Goal: Task Accomplishment & Management: Manage account settings

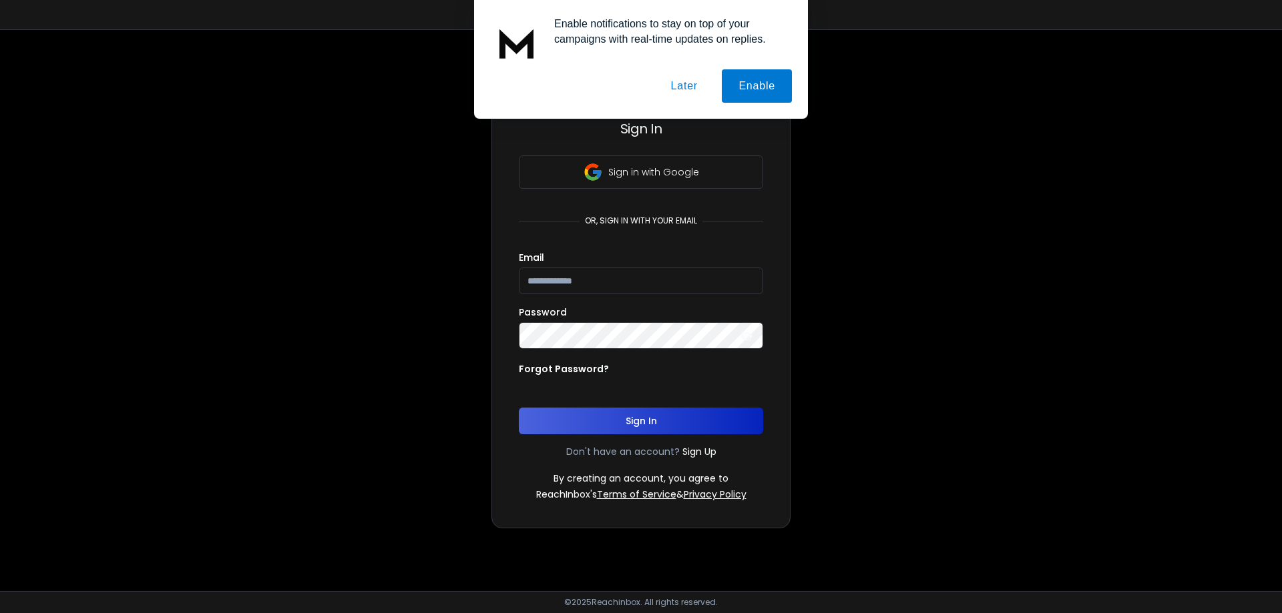
type input "**********"
click at [632, 427] on button "Sign In" at bounding box center [641, 421] width 244 height 27
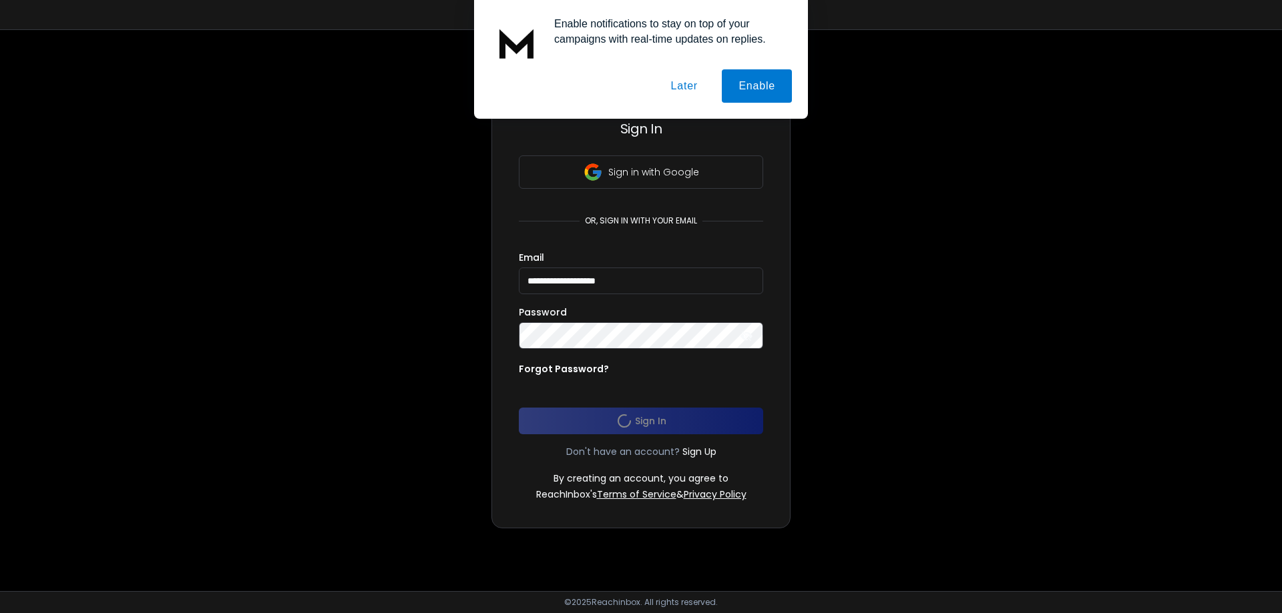
click at [690, 85] on button "Later" at bounding box center [684, 85] width 60 height 33
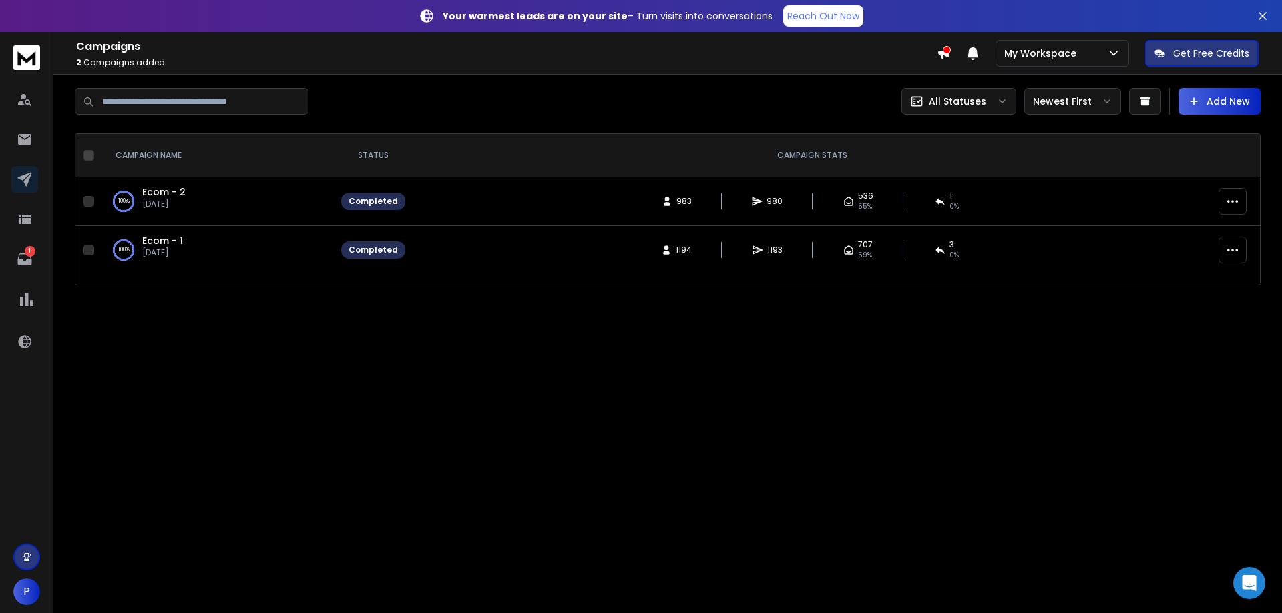
click at [163, 242] on span "Ecom - 1" at bounding box center [162, 240] width 41 height 13
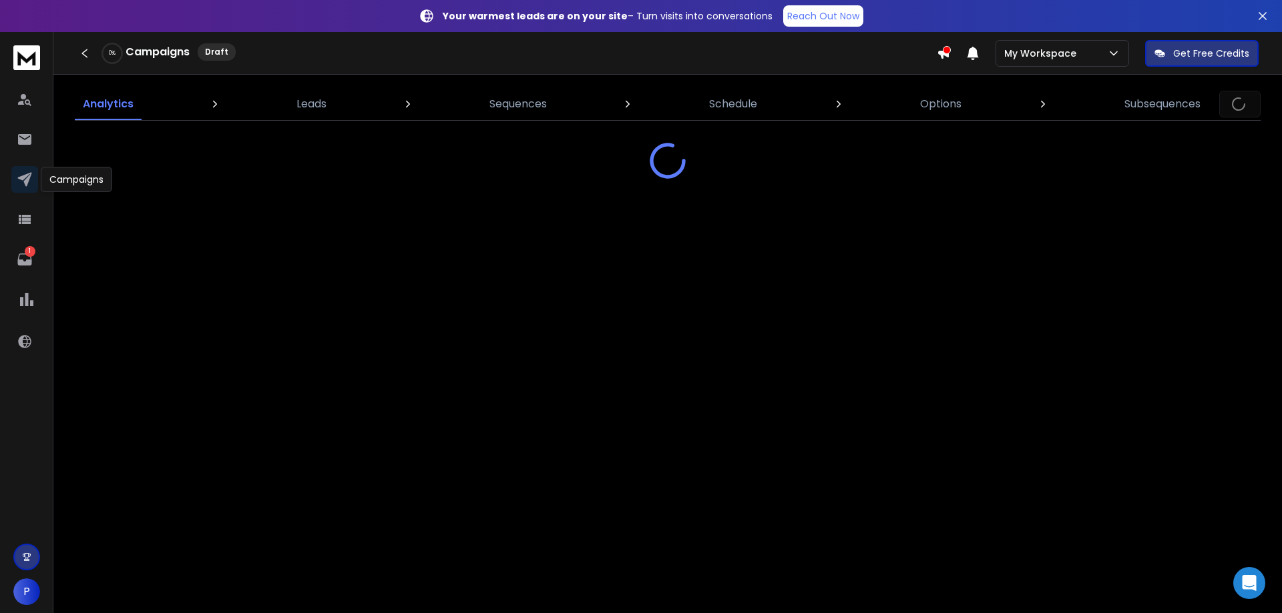
click at [30, 178] on icon at bounding box center [25, 180] width 16 height 16
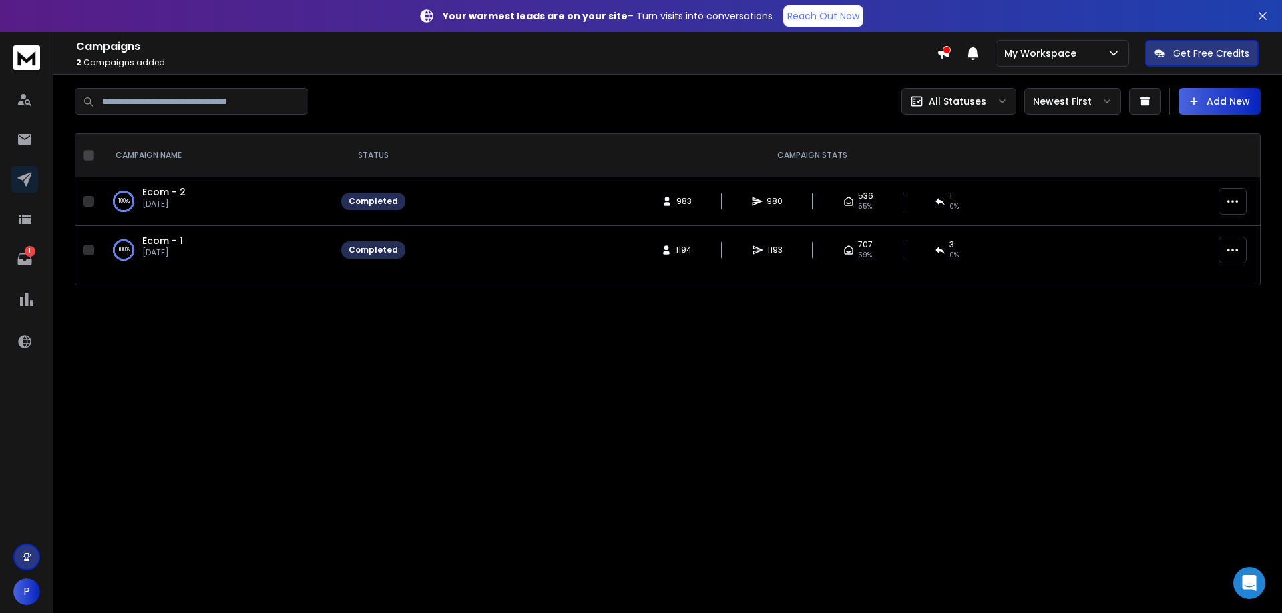
click at [1232, 247] on icon "button" at bounding box center [1232, 250] width 13 height 13
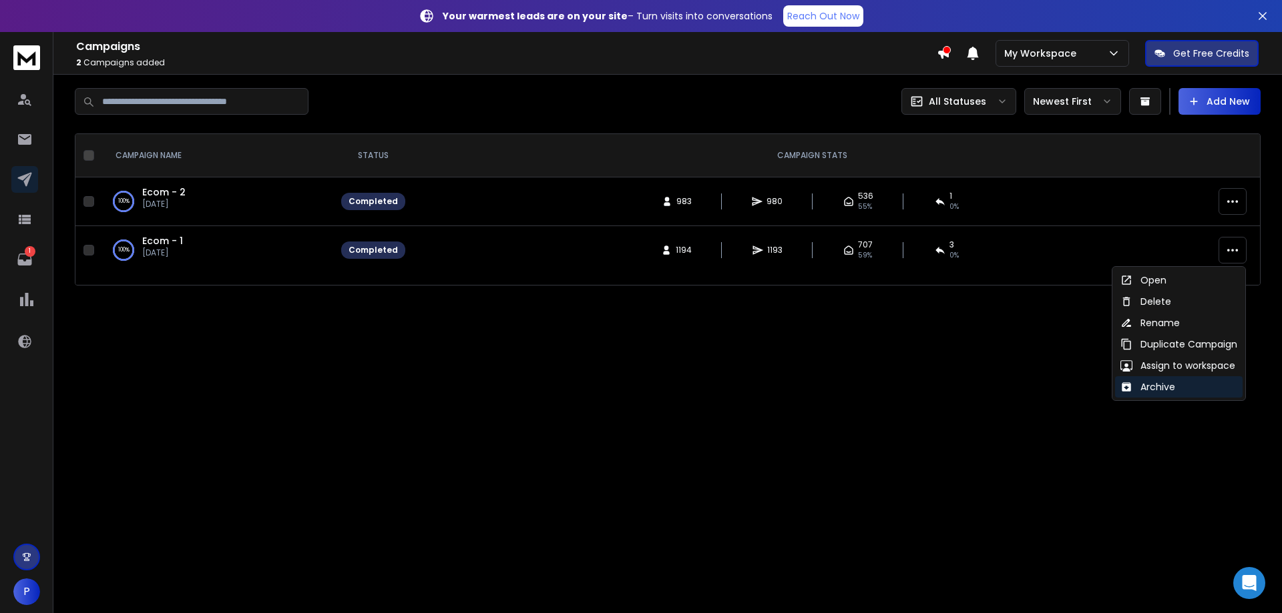
drag, startPoint x: 457, startPoint y: 372, endPoint x: 402, endPoint y: 352, distance: 58.9
click at [451, 374] on div "Your warmest leads are on your site – Turn visits into conversations Reach Out …" at bounding box center [641, 306] width 1282 height 613
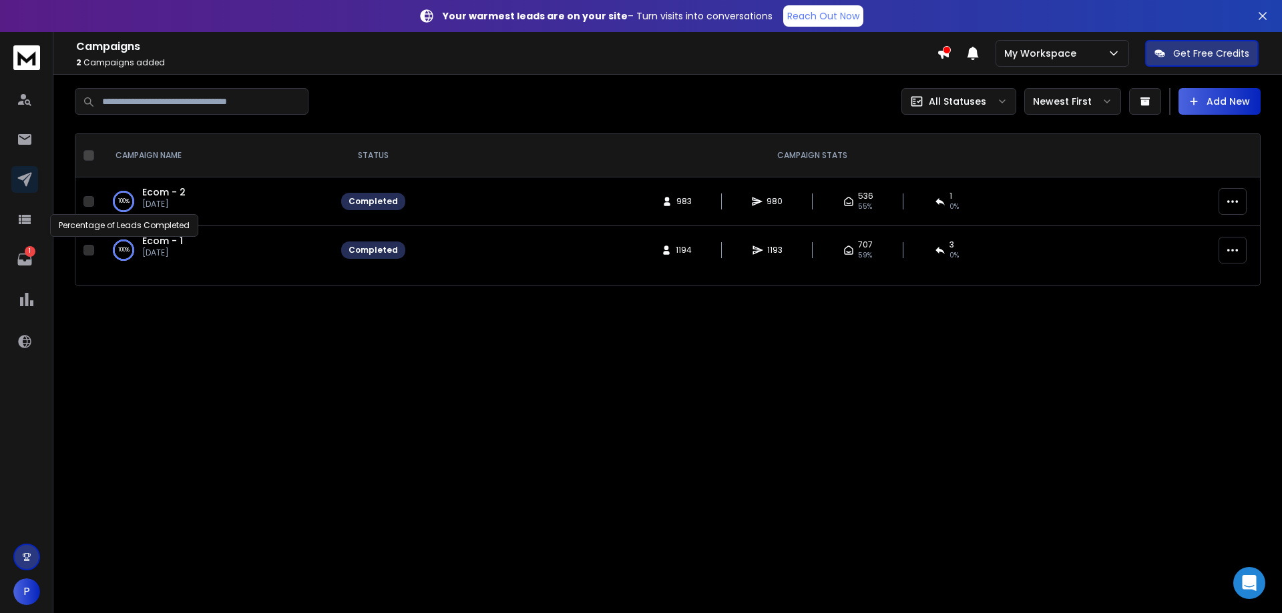
click at [123, 250] on p "100 %" at bounding box center [123, 250] width 11 height 13
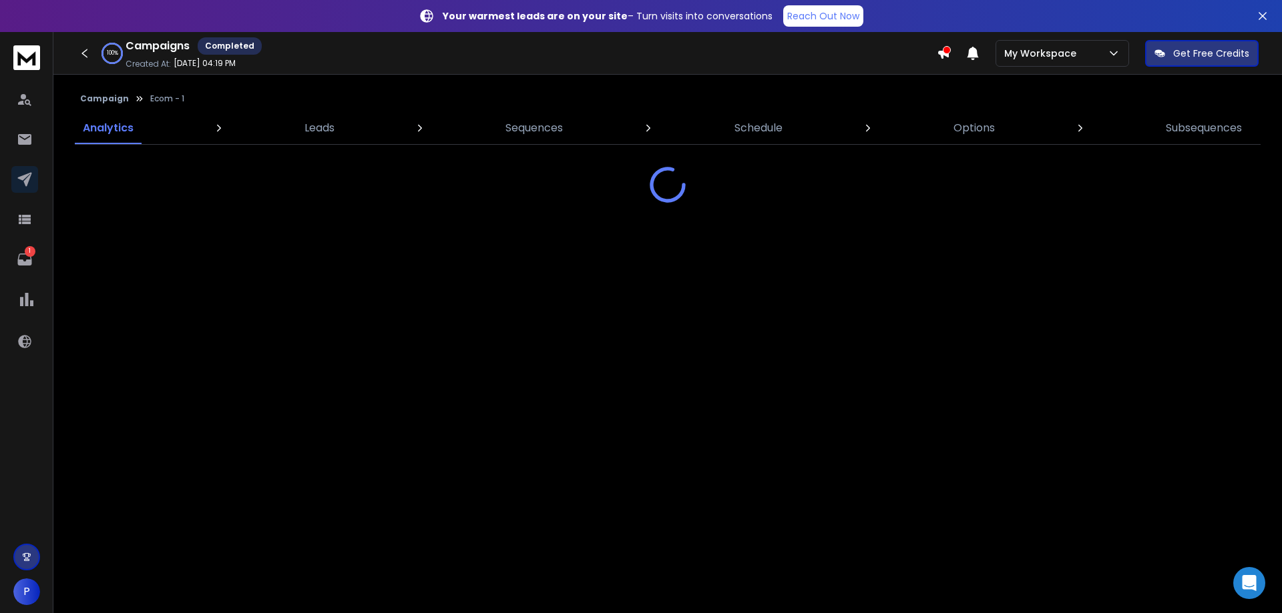
click at [1267, 10] on icon at bounding box center [1262, 16] width 12 height 12
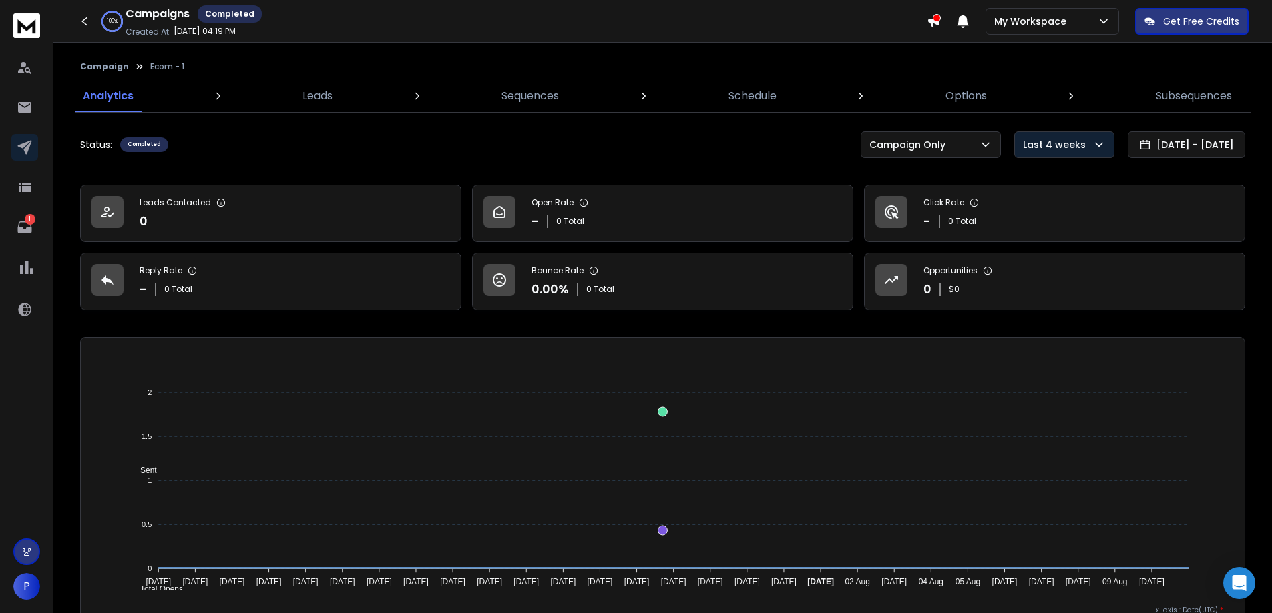
click at [1014, 152] on button "Last 4 weeks" at bounding box center [1064, 145] width 100 height 27
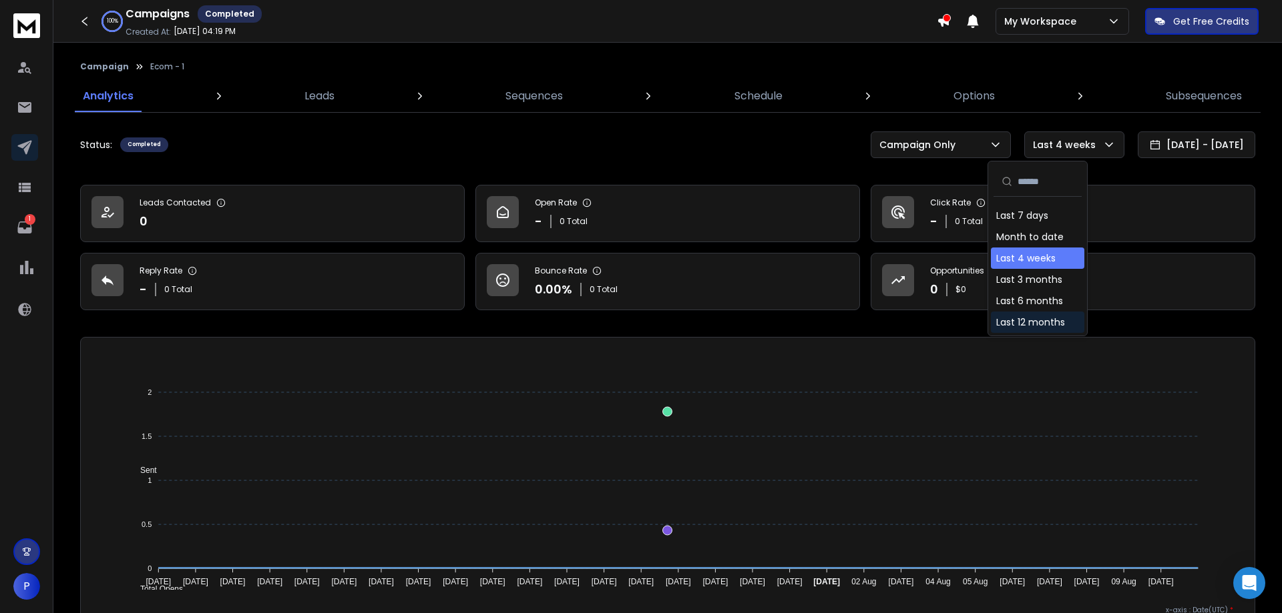
click at [1026, 324] on div "Last 12 months" at bounding box center [1030, 322] width 69 height 13
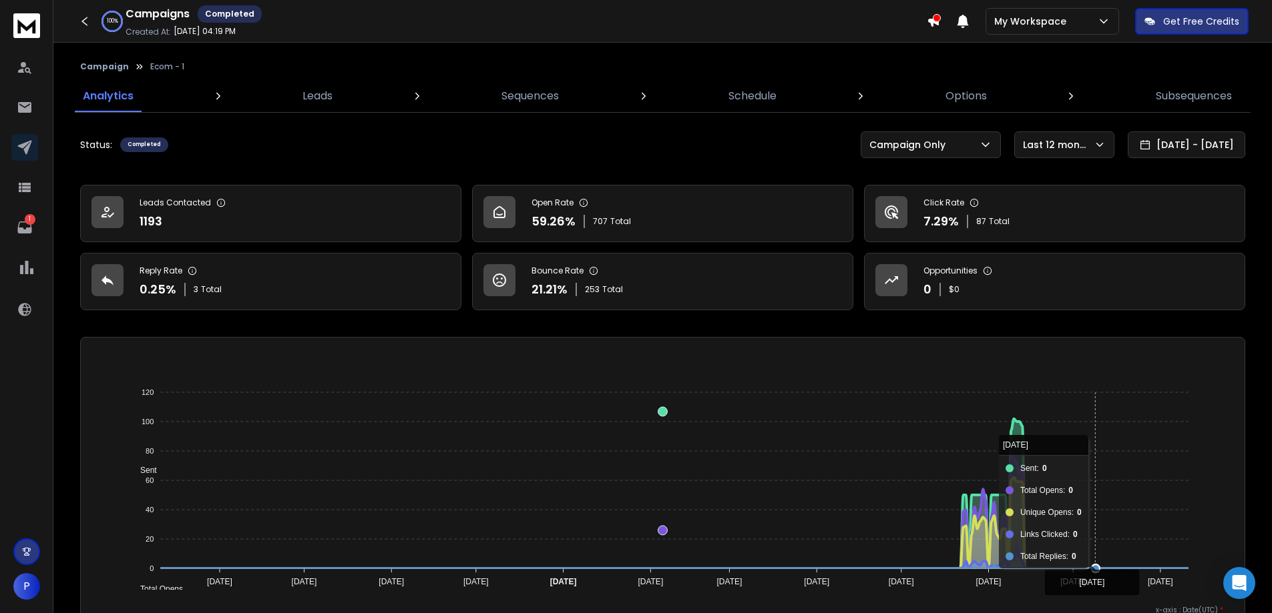
drag, startPoint x: 871, startPoint y: 408, endPoint x: 1095, endPoint y: 541, distance: 260.5
click at [1095, 541] on foreignobject "Sent Total Opens Unique Opens Links Clicked Total Replies" at bounding box center [662, 473] width 1065 height 234
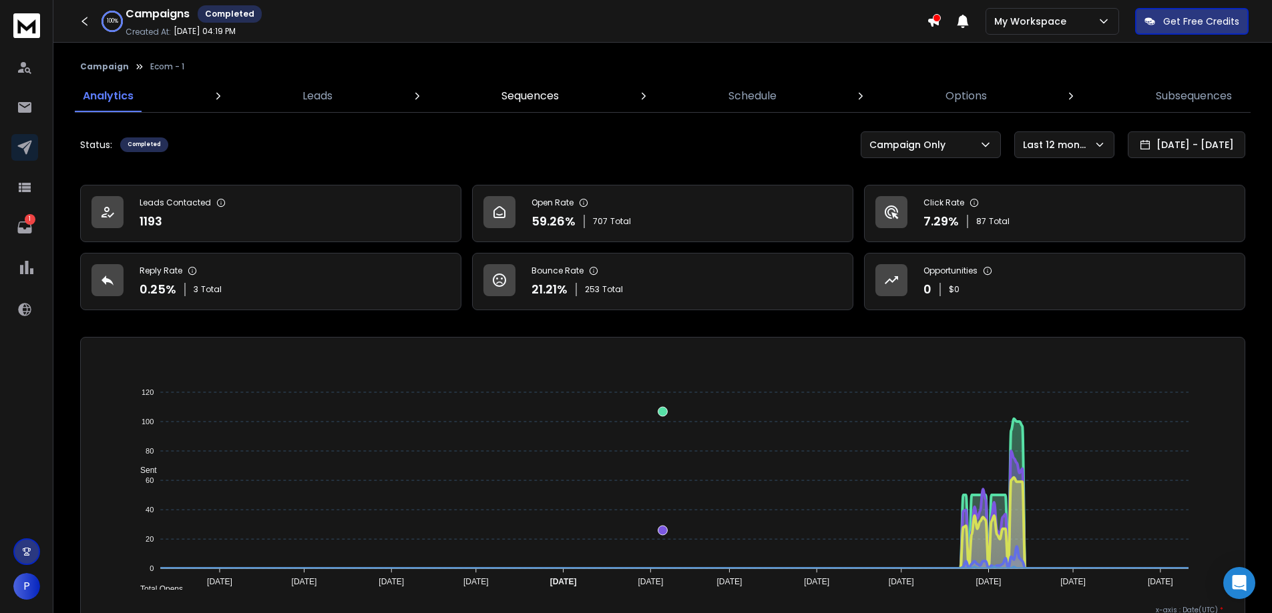
click at [525, 93] on p "Sequences" at bounding box center [529, 96] width 57 height 16
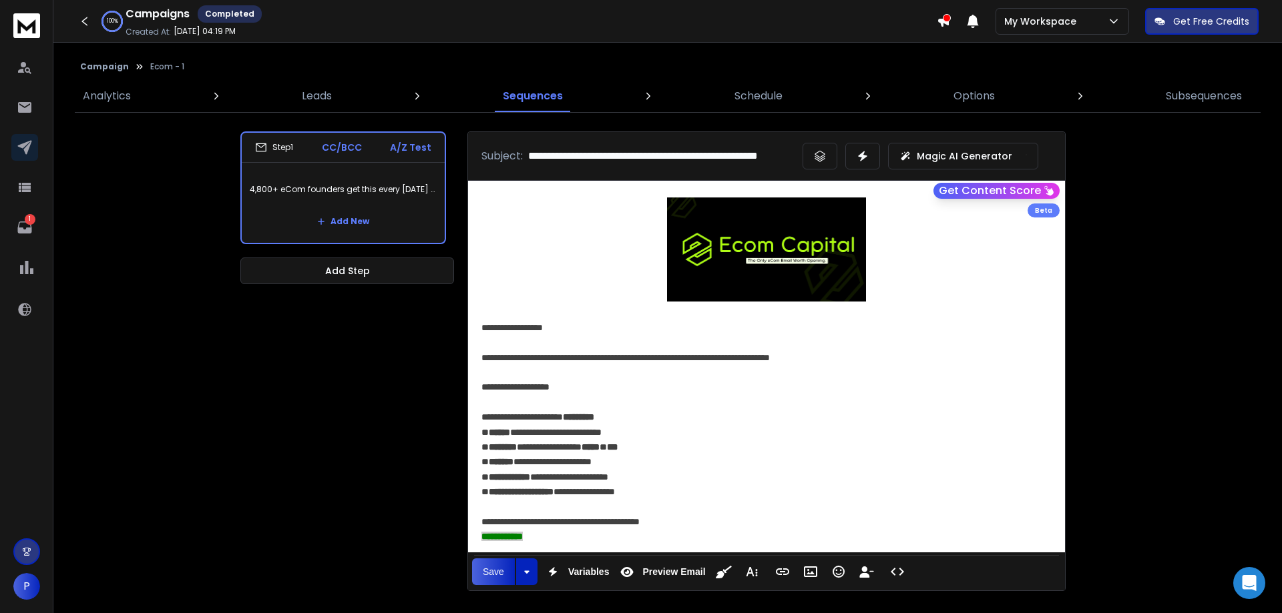
scroll to position [54, 0]
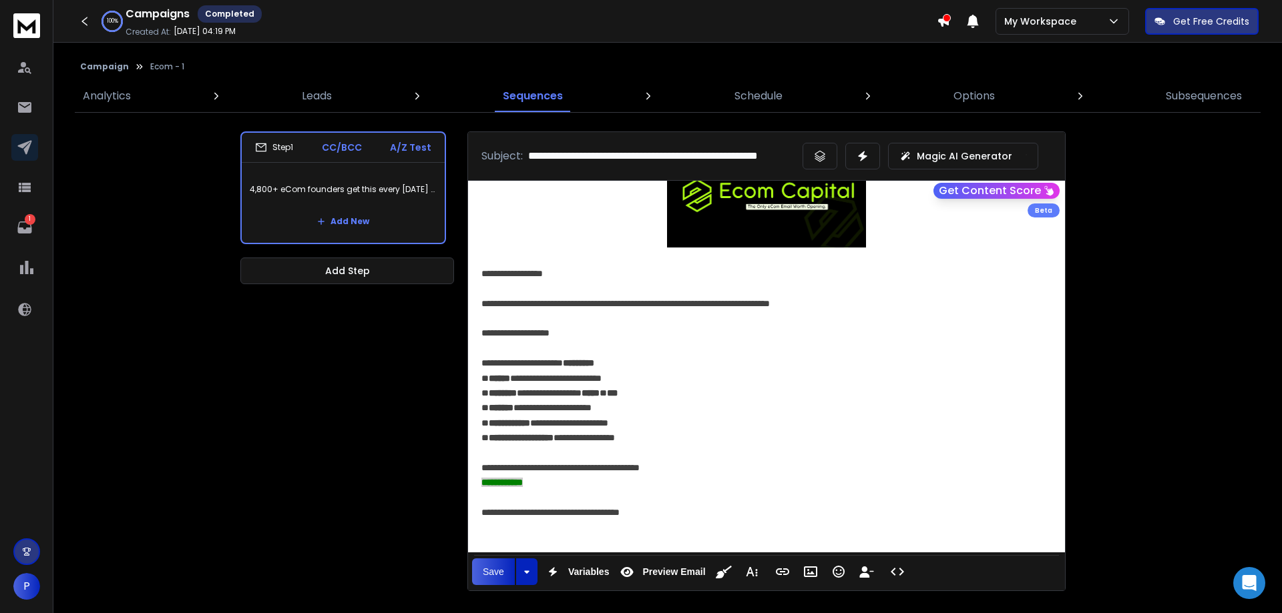
click at [511, 480] on span "**********" at bounding box center [501, 482] width 41 height 9
click at [517, 515] on icon "button" at bounding box center [521, 514] width 16 height 16
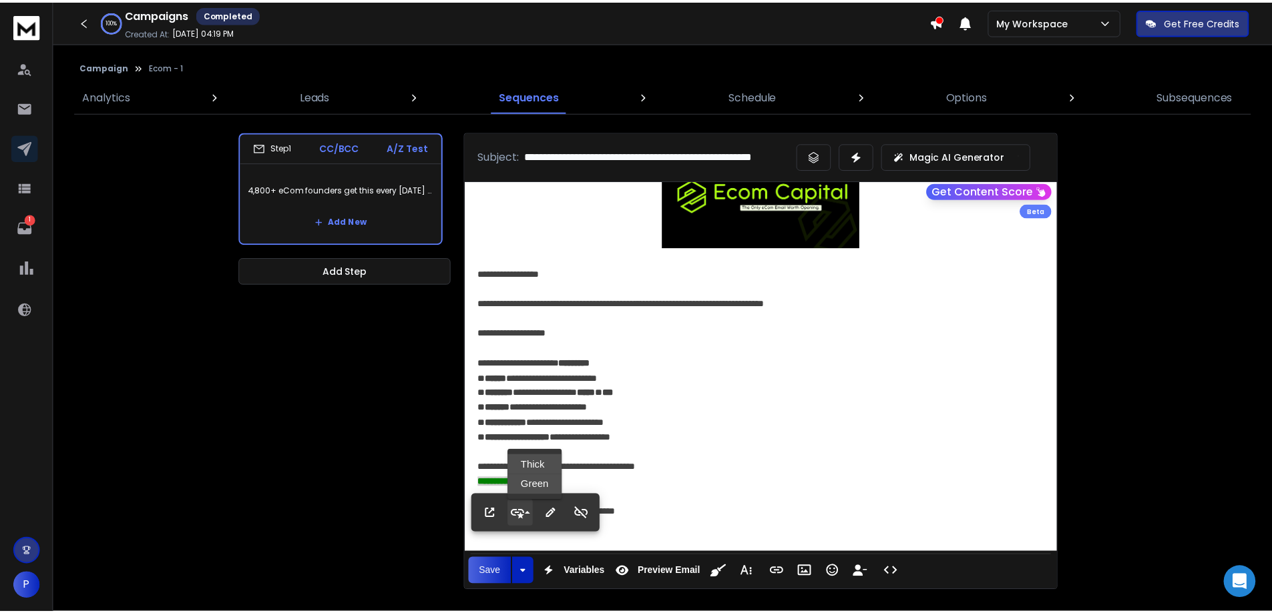
scroll to position [0, 0]
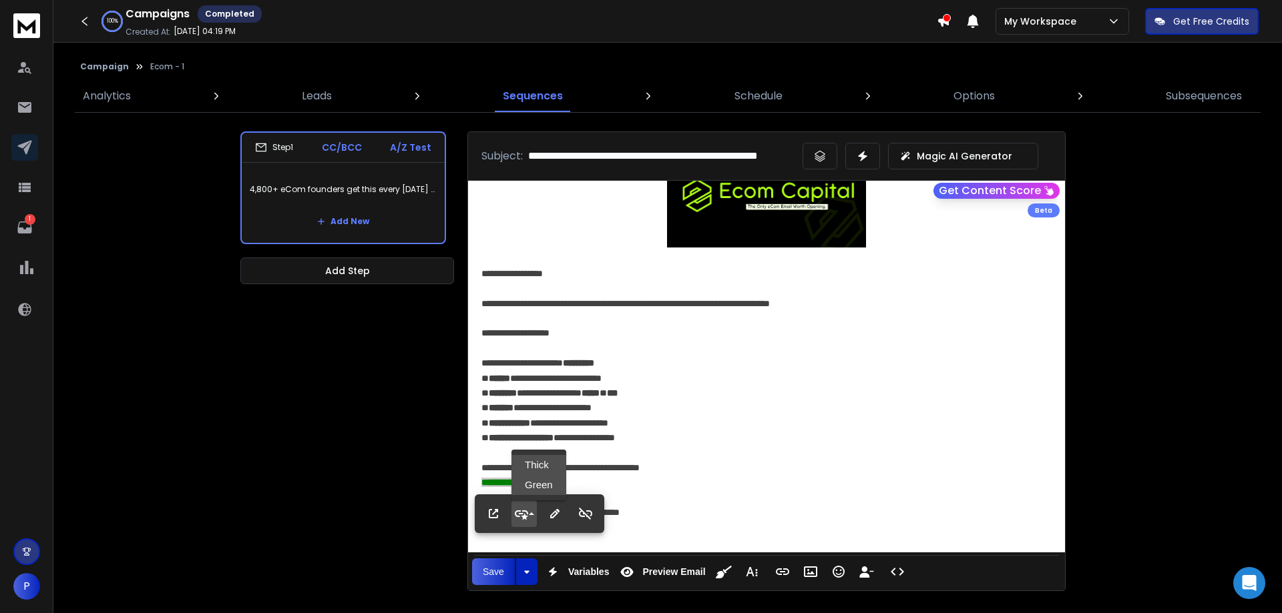
click at [364, 455] on div "Step 1 CC/BCC A/Z Test 4,800+ eCom founders get this every Friday — want it too…" at bounding box center [347, 362] width 214 height 460
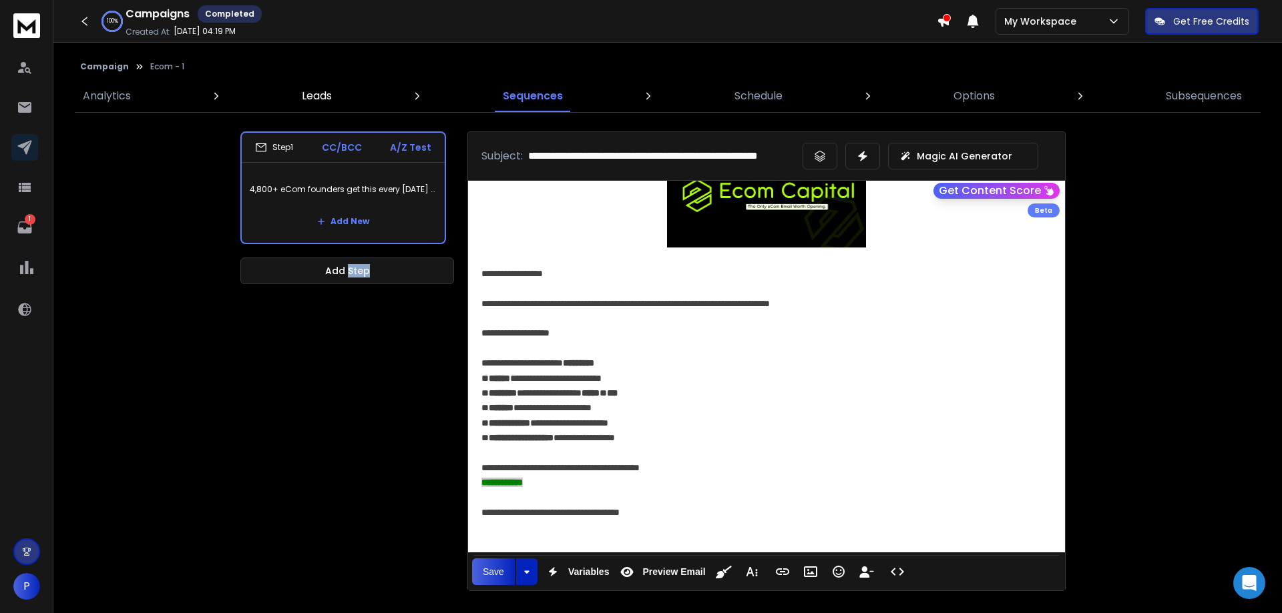
click at [299, 103] on link "Leads" at bounding box center [317, 96] width 46 height 32
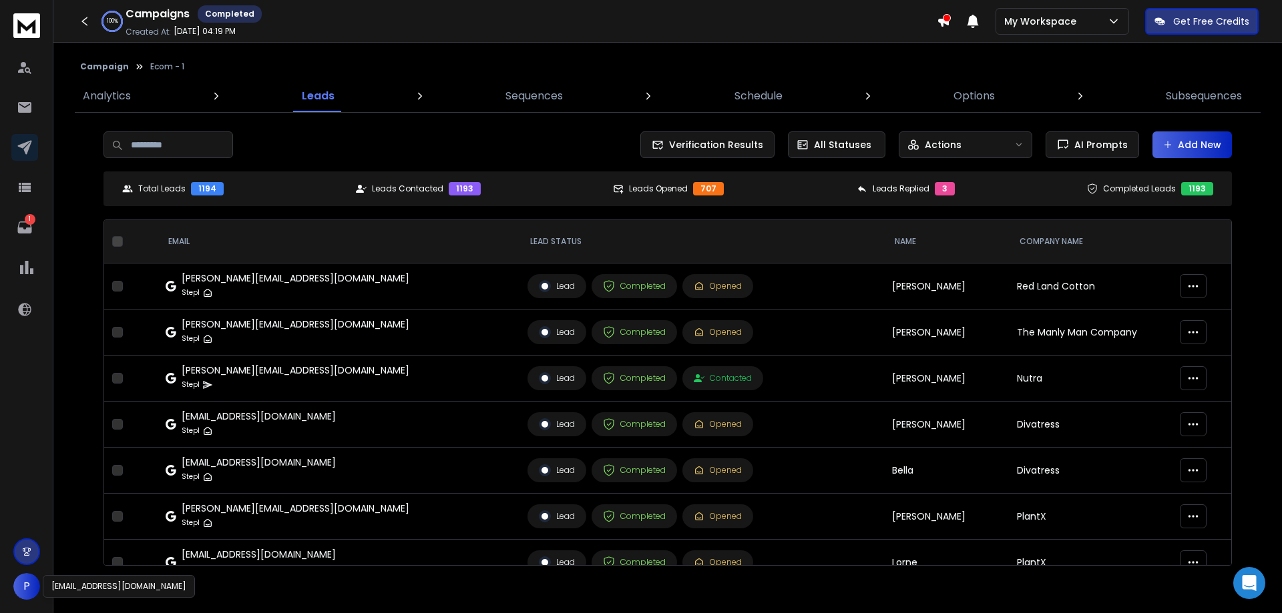
click at [29, 587] on span "P" at bounding box center [26, 586] width 27 height 27
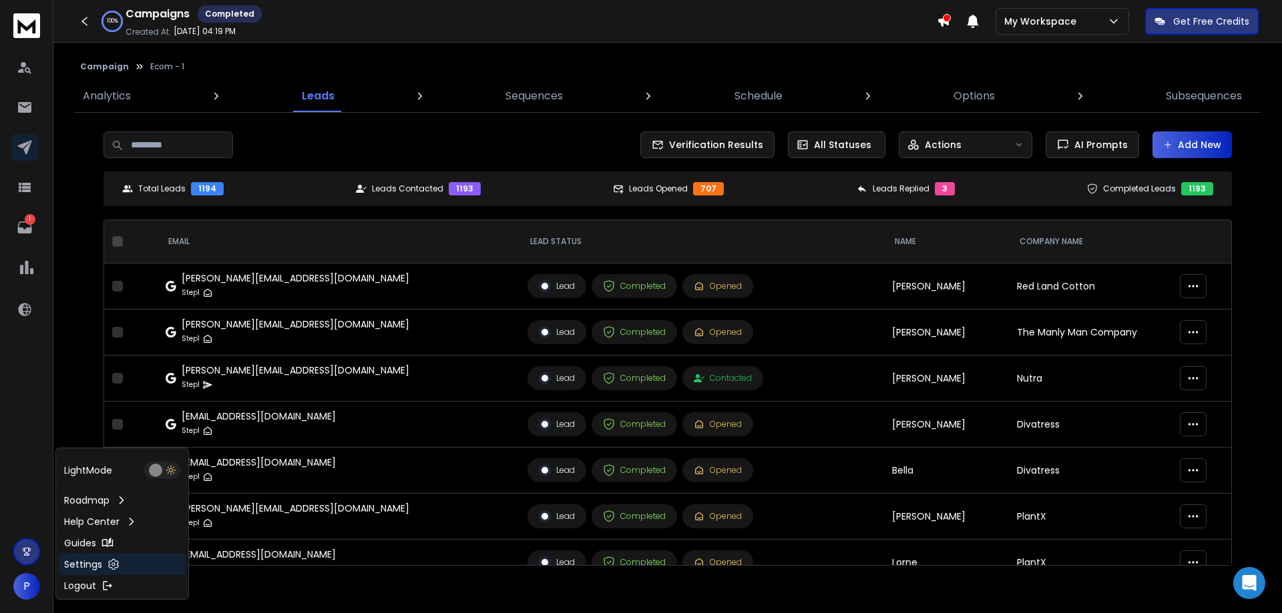
click at [84, 563] on p "Settings" at bounding box center [83, 564] width 38 height 13
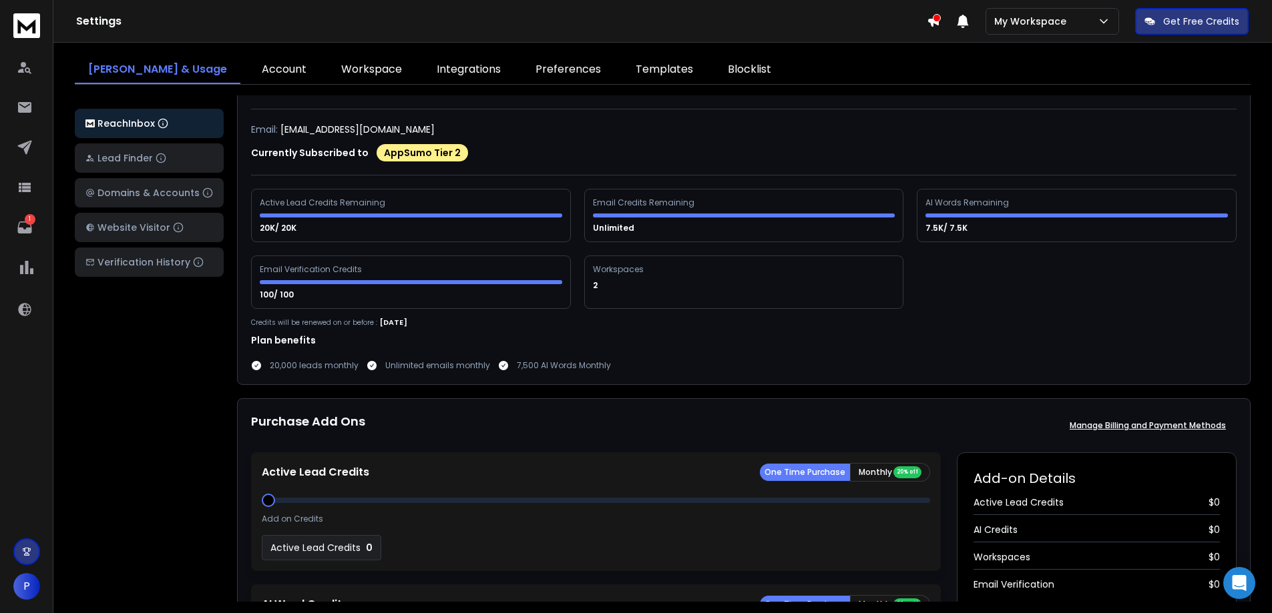
scroll to position [67, 0]
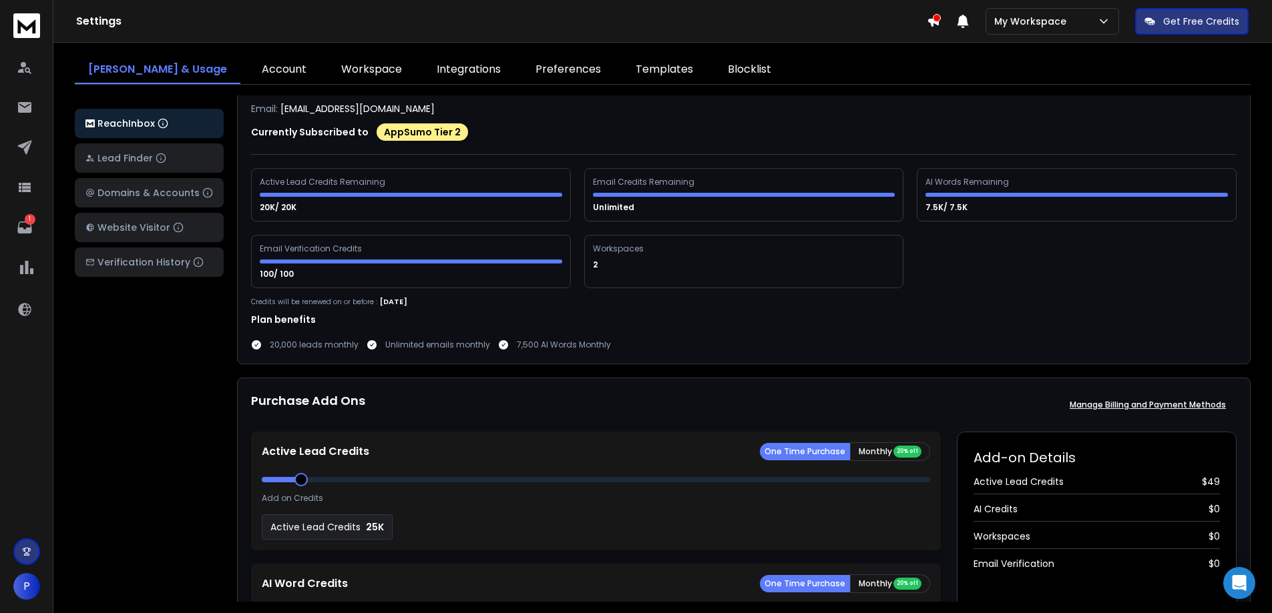
click at [298, 476] on span at bounding box center [300, 479] width 13 height 13
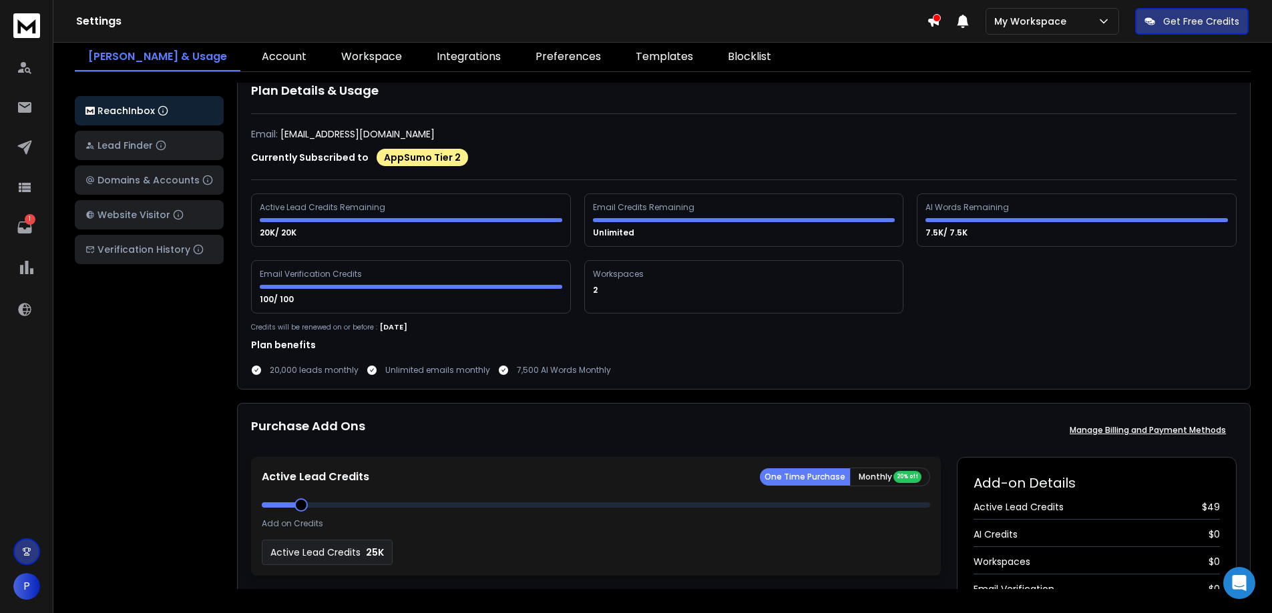
scroll to position [28, 0]
click at [262, 508] on span at bounding box center [268, 505] width 13 height 13
click at [11, 230] on link "1" at bounding box center [24, 227] width 27 height 27
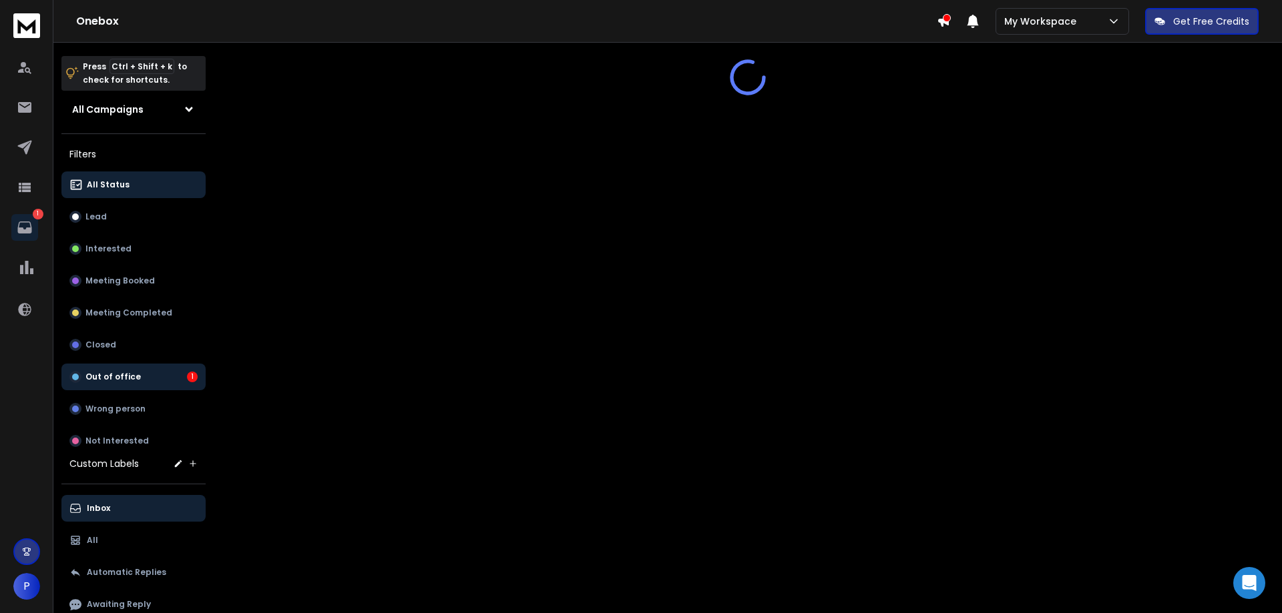
click at [132, 369] on button "Out of office 1" at bounding box center [133, 377] width 144 height 27
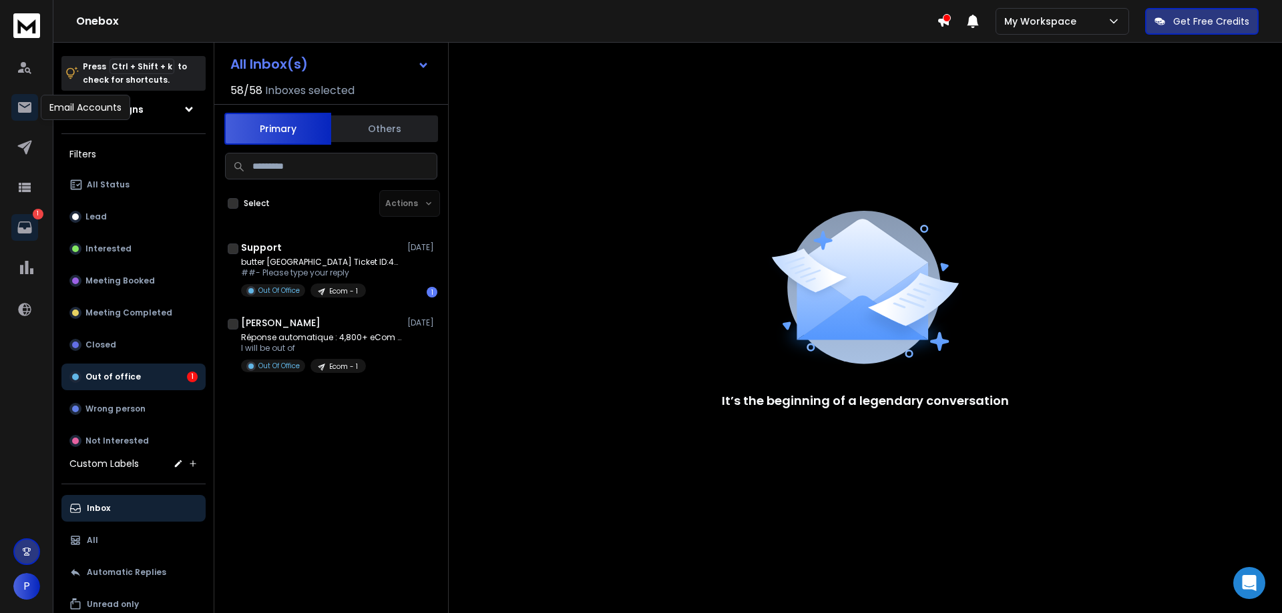
click at [15, 107] on link at bounding box center [24, 107] width 27 height 27
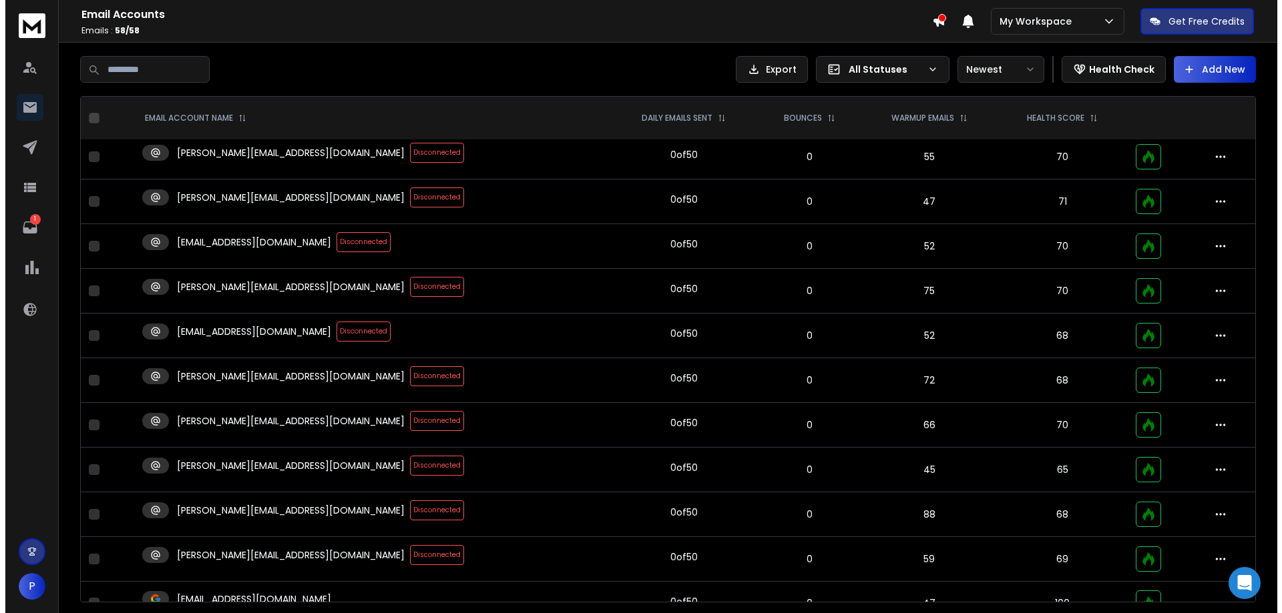
scroll to position [2134, 0]
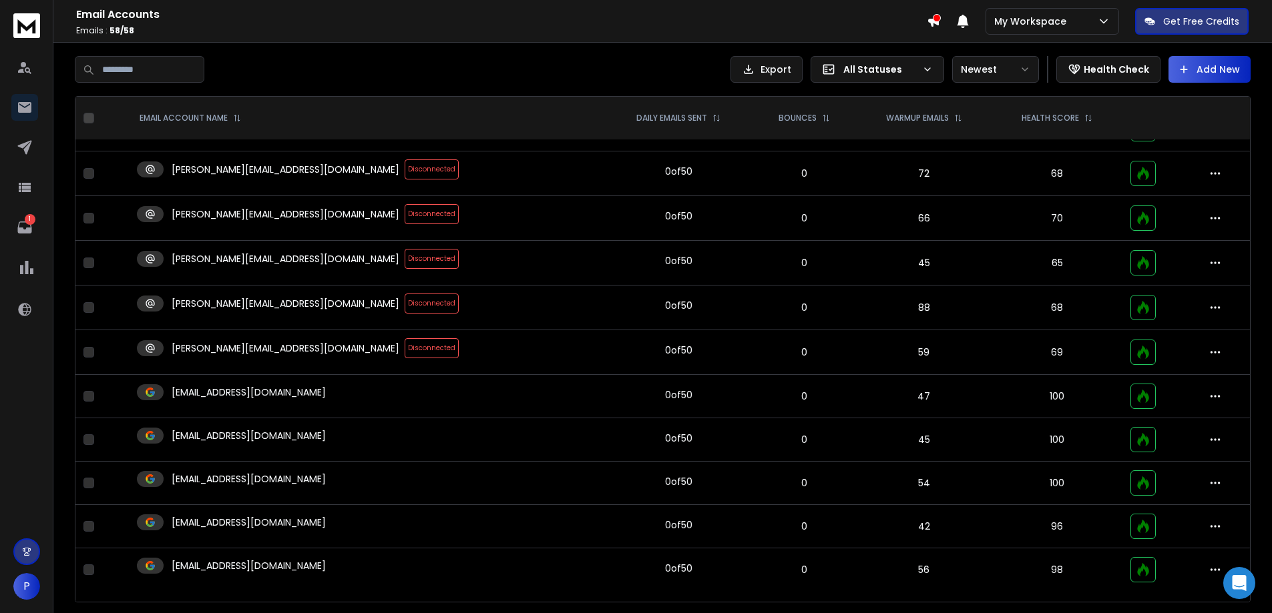
click at [405, 352] on span "Disconnected" at bounding box center [432, 348] width 54 height 20
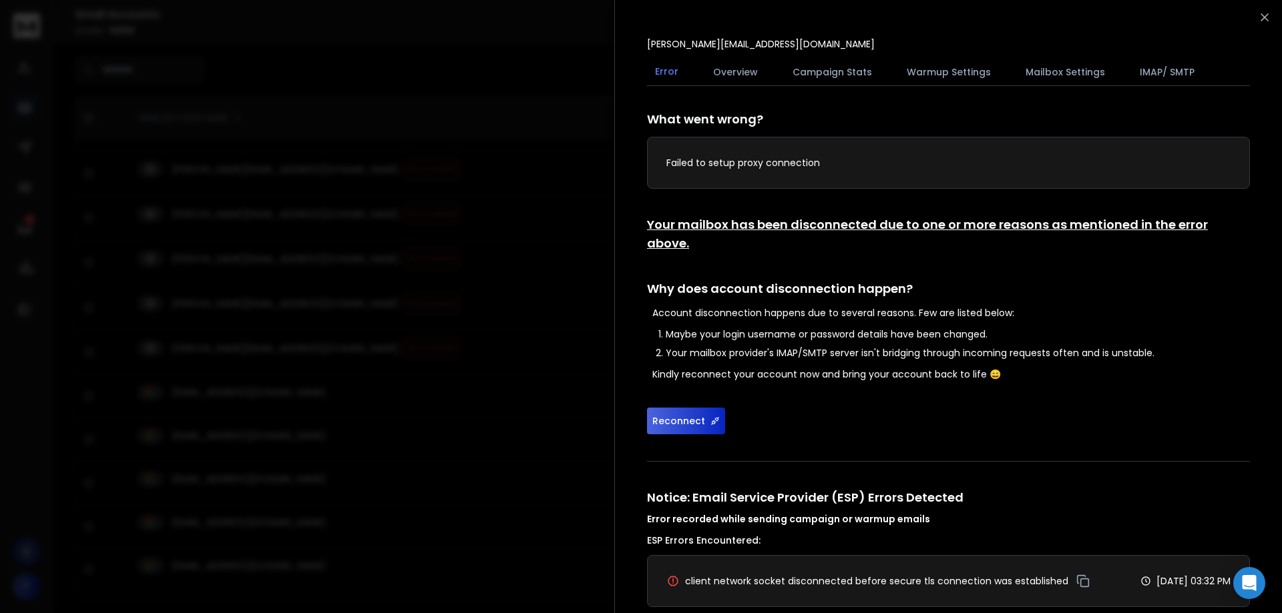
click at [665, 409] on button "Reconnect" at bounding box center [686, 421] width 78 height 27
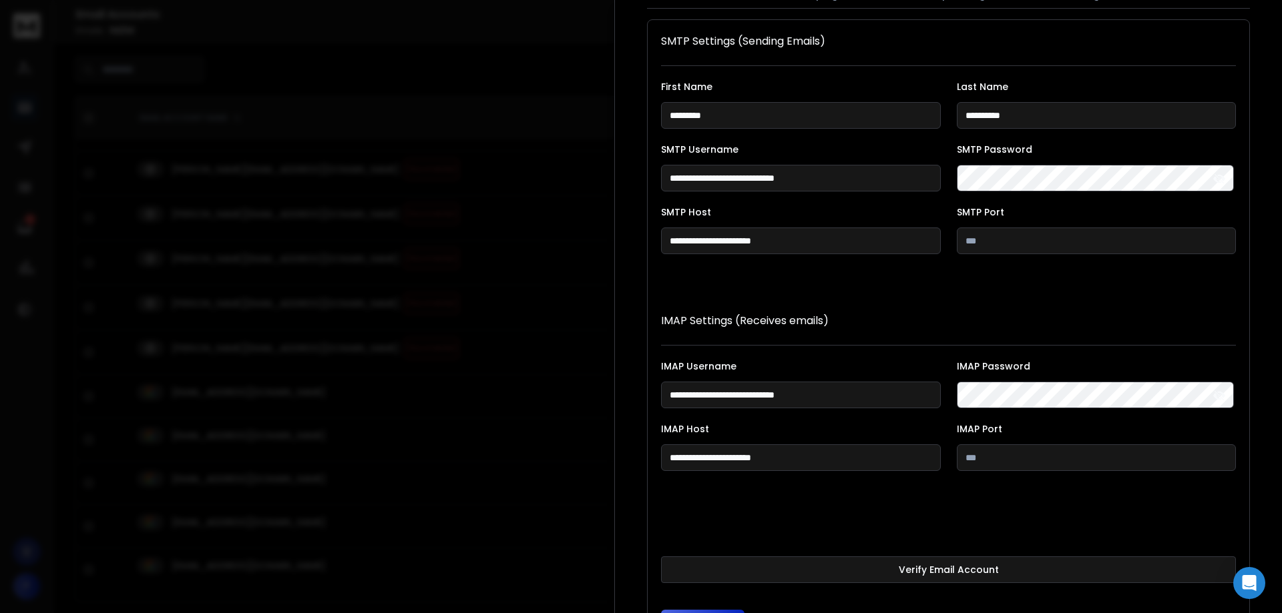
scroll to position [152, 0]
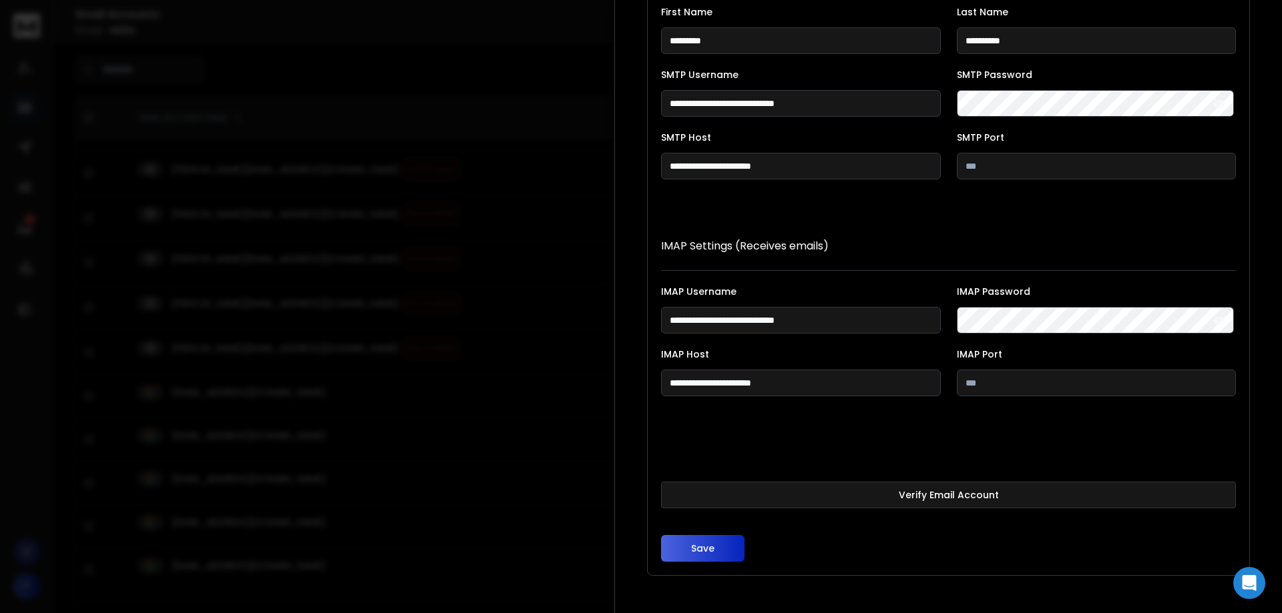
click at [718, 541] on button "Save" at bounding box center [702, 548] width 83 height 27
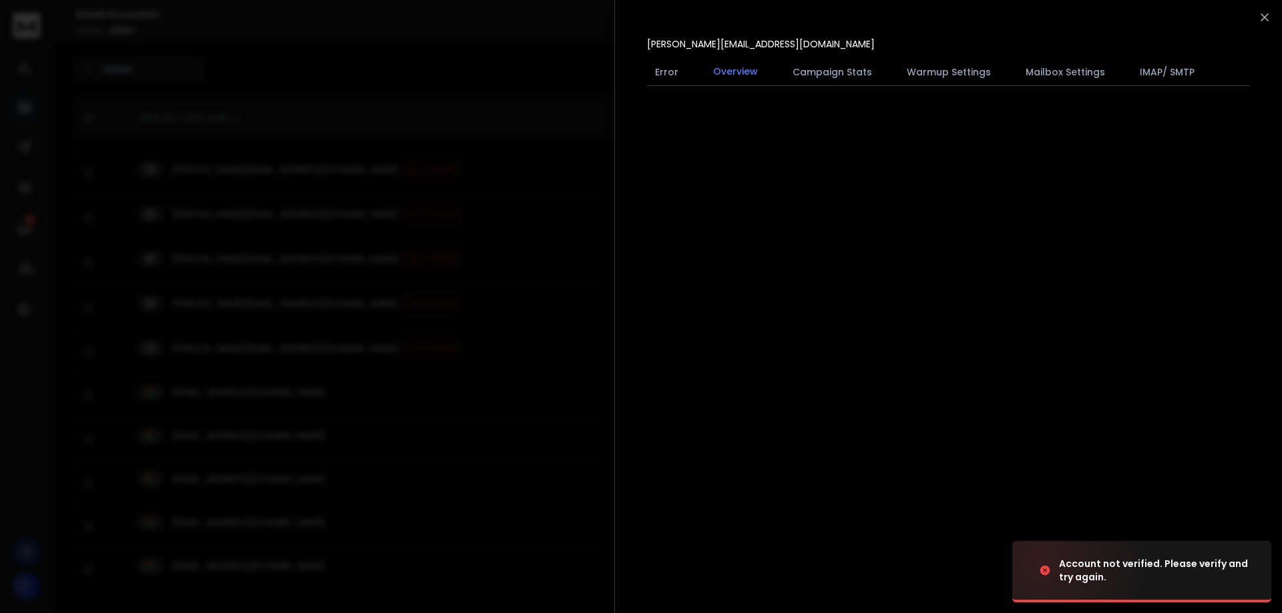
click at [490, 310] on div at bounding box center [641, 306] width 1282 height 613
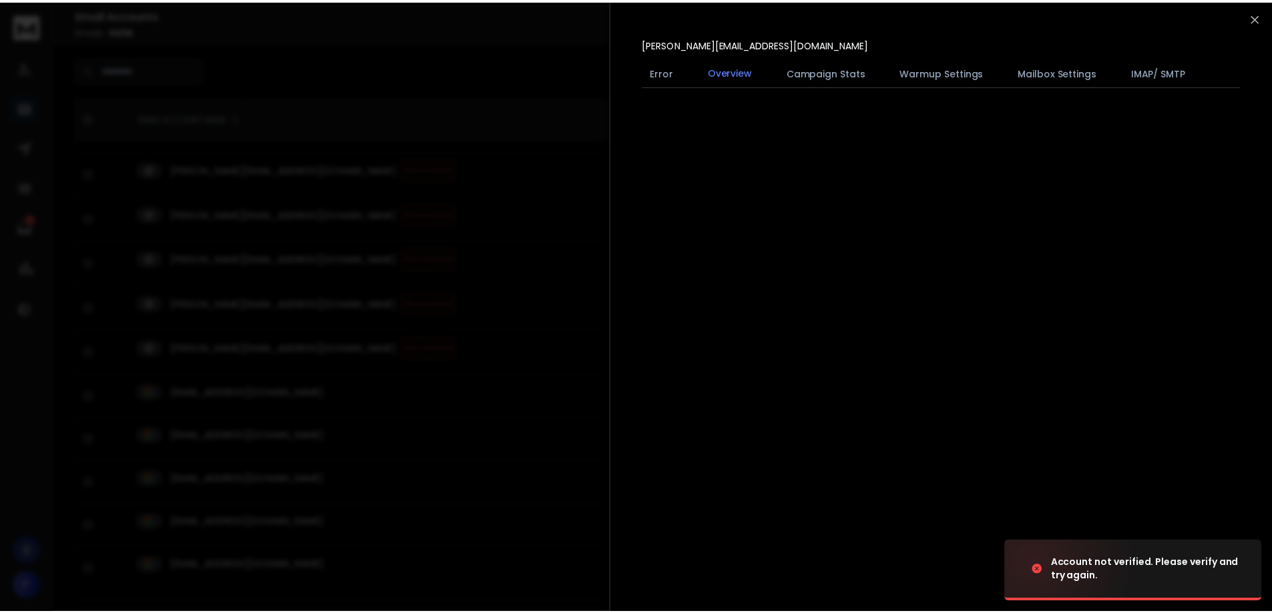
scroll to position [0, 0]
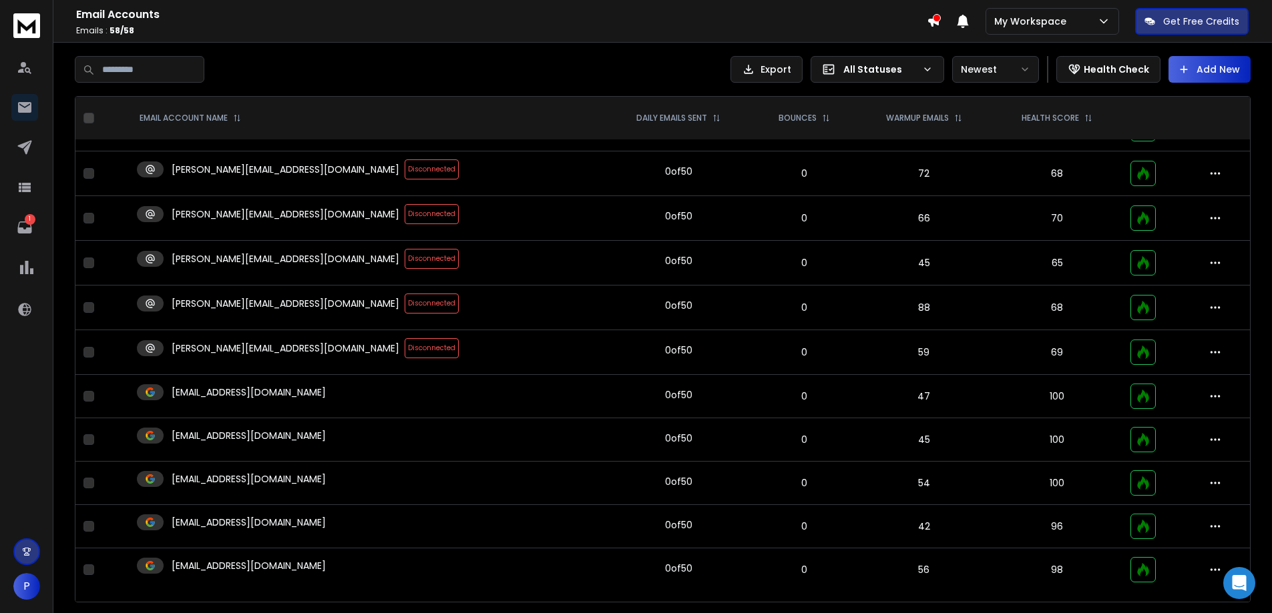
click at [82, 350] on td at bounding box center [101, 352] width 53 height 45
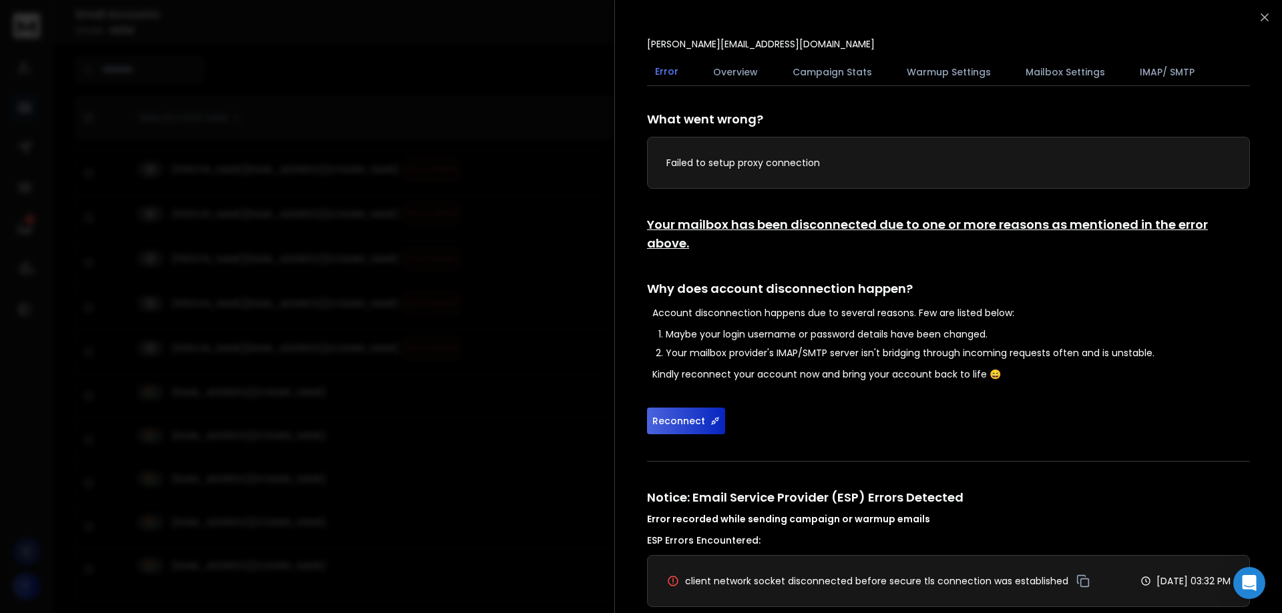
click at [381, 330] on div at bounding box center [641, 306] width 1282 height 613
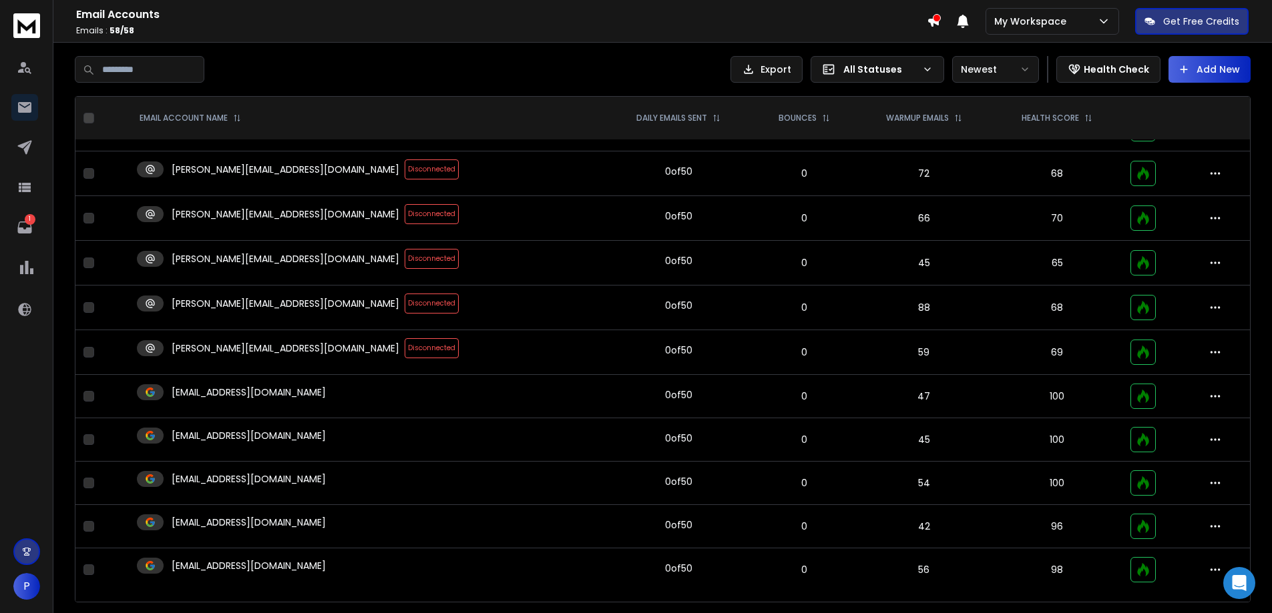
click at [89, 351] on button "button" at bounding box center [88, 352] width 11 height 11
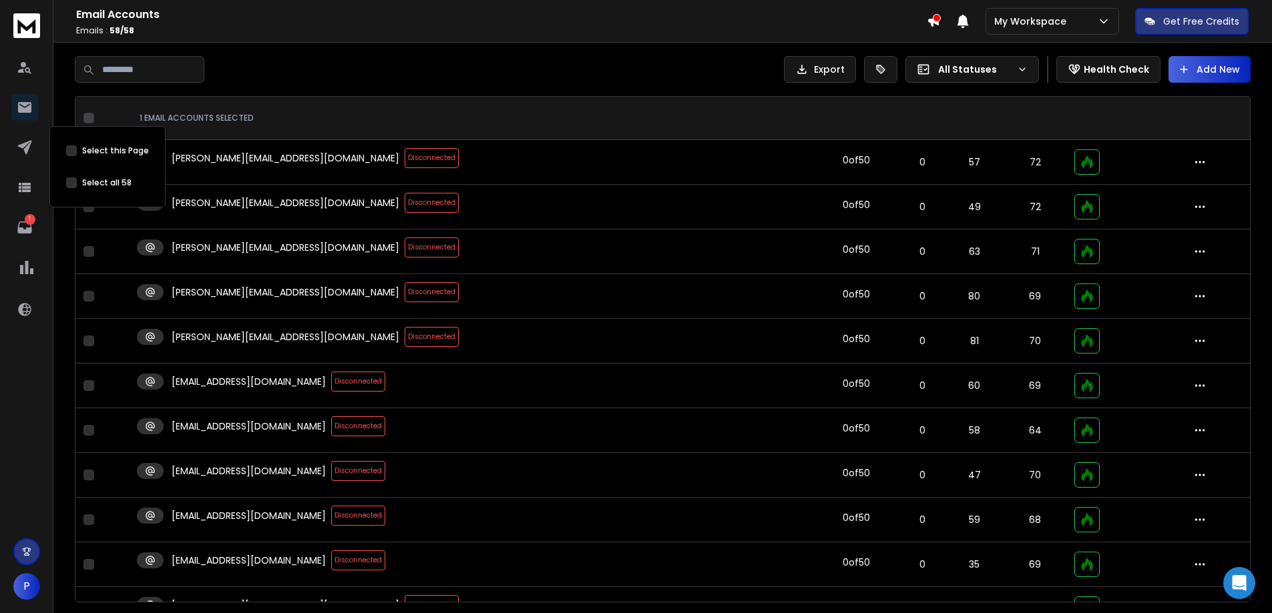
click at [91, 115] on button "Select this Page" at bounding box center [88, 118] width 11 height 11
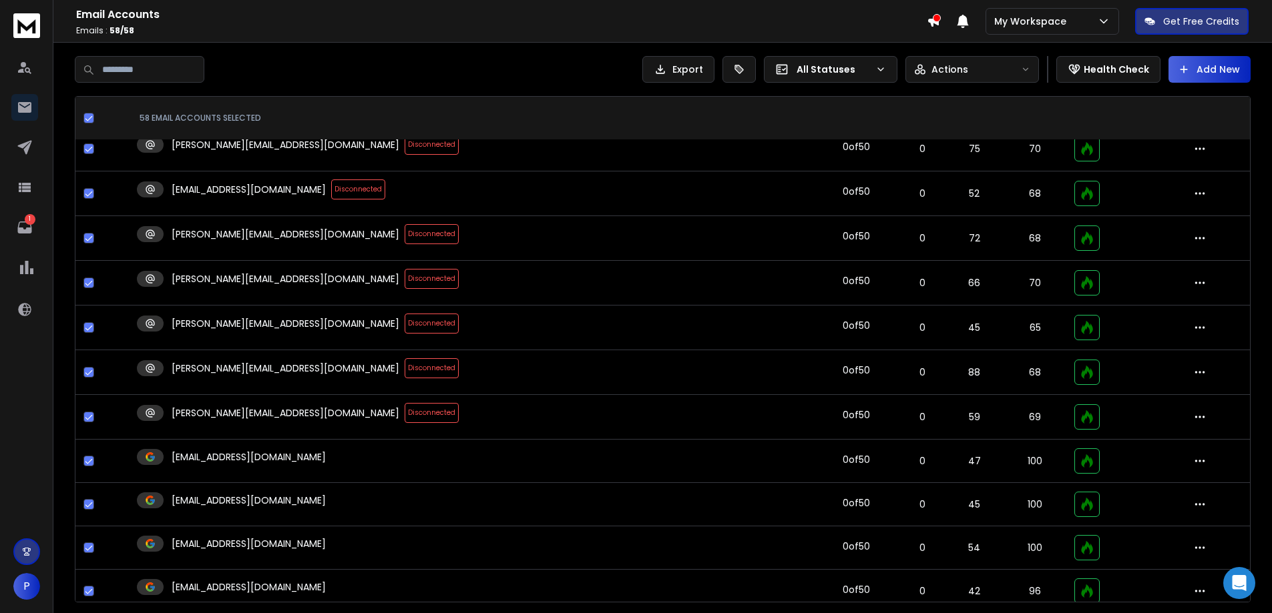
scroll to position [2134, 0]
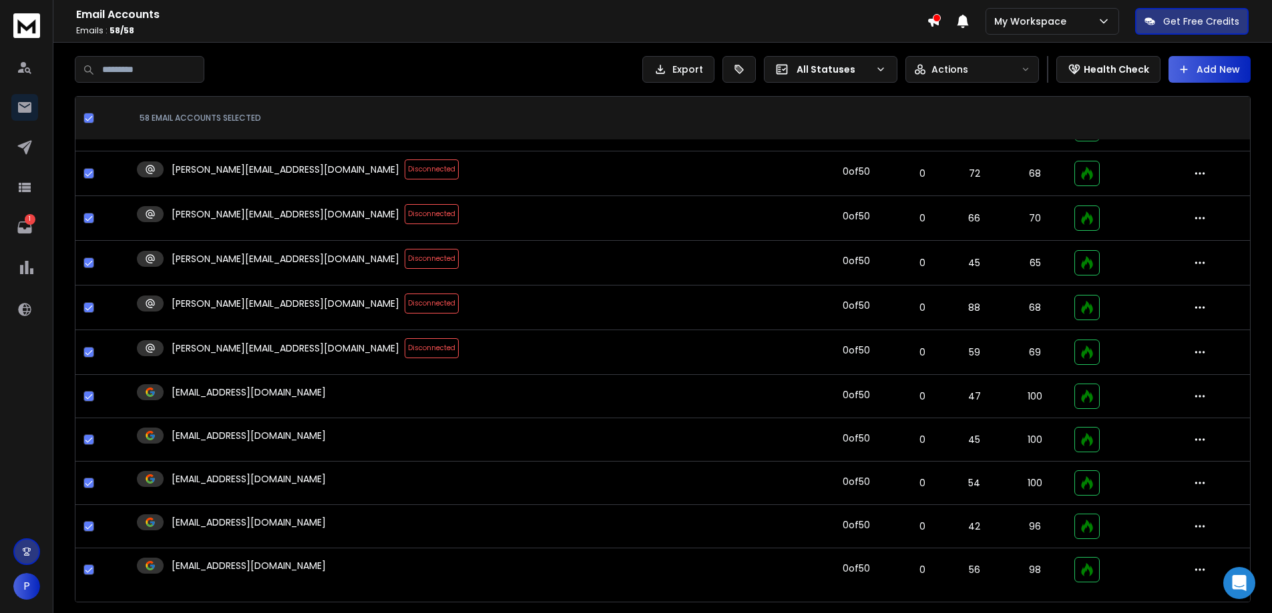
click at [87, 397] on button "button" at bounding box center [88, 396] width 11 height 11
click at [87, 441] on button "button" at bounding box center [88, 440] width 11 height 11
click at [87, 483] on button "button" at bounding box center [88, 483] width 11 height 11
click at [86, 525] on button "button" at bounding box center [88, 526] width 11 height 11
click at [87, 567] on button "button" at bounding box center [88, 570] width 11 height 11
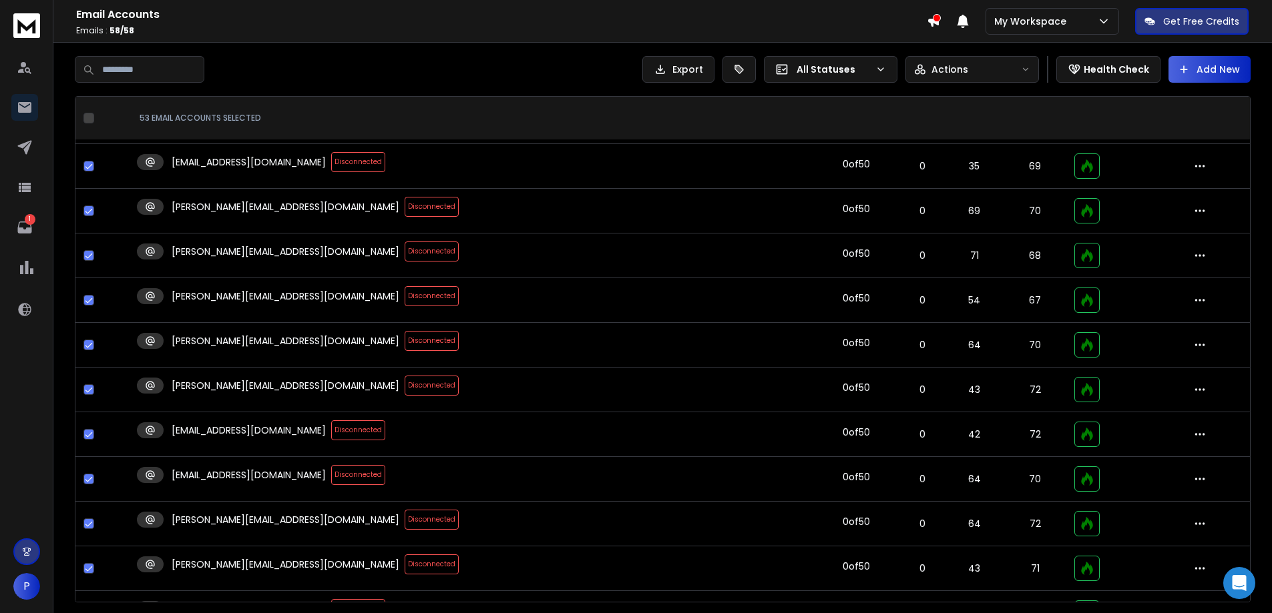
scroll to position [0, 0]
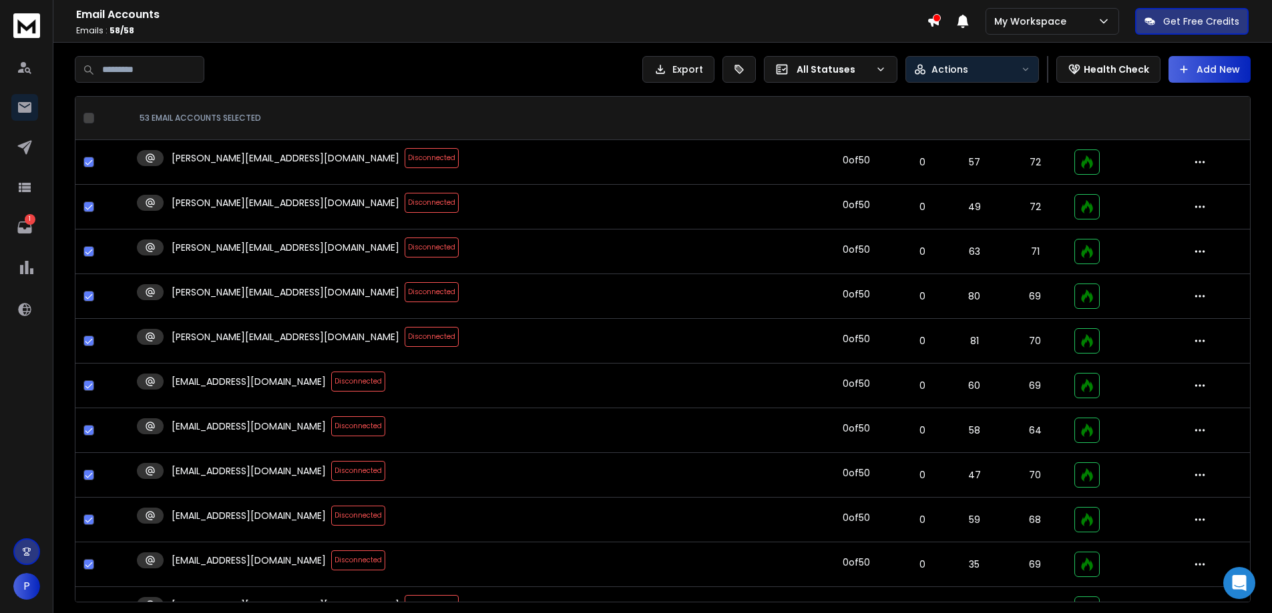
click at [961, 71] on p "Actions" at bounding box center [949, 69] width 37 height 13
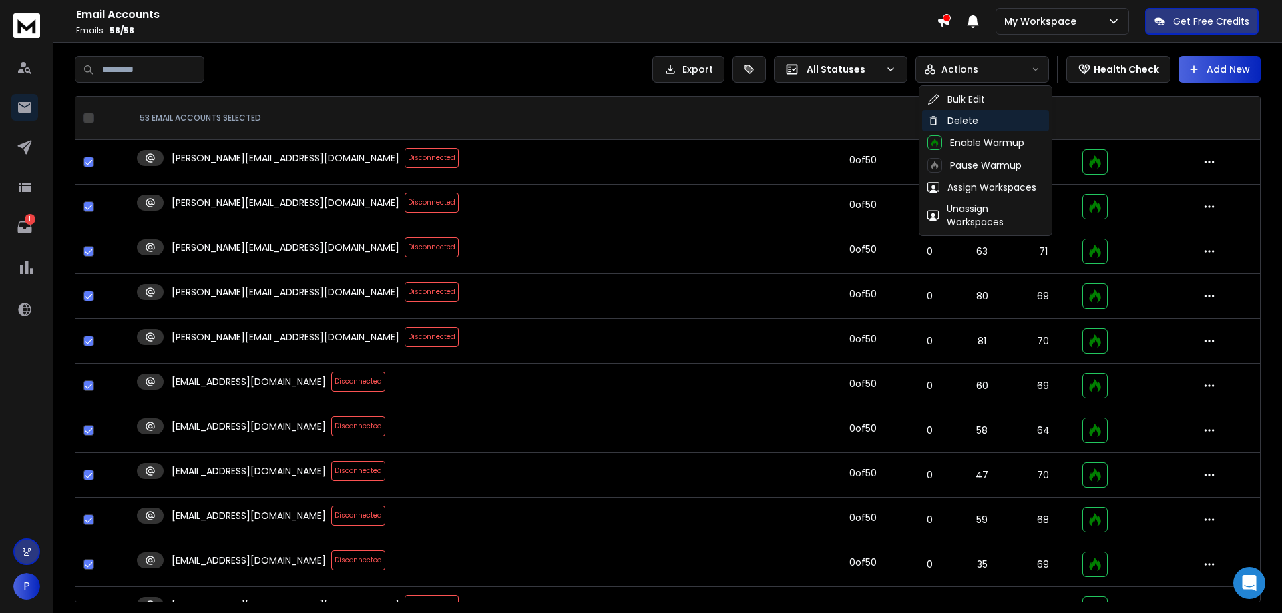
click at [957, 119] on div "Delete" at bounding box center [952, 120] width 51 height 13
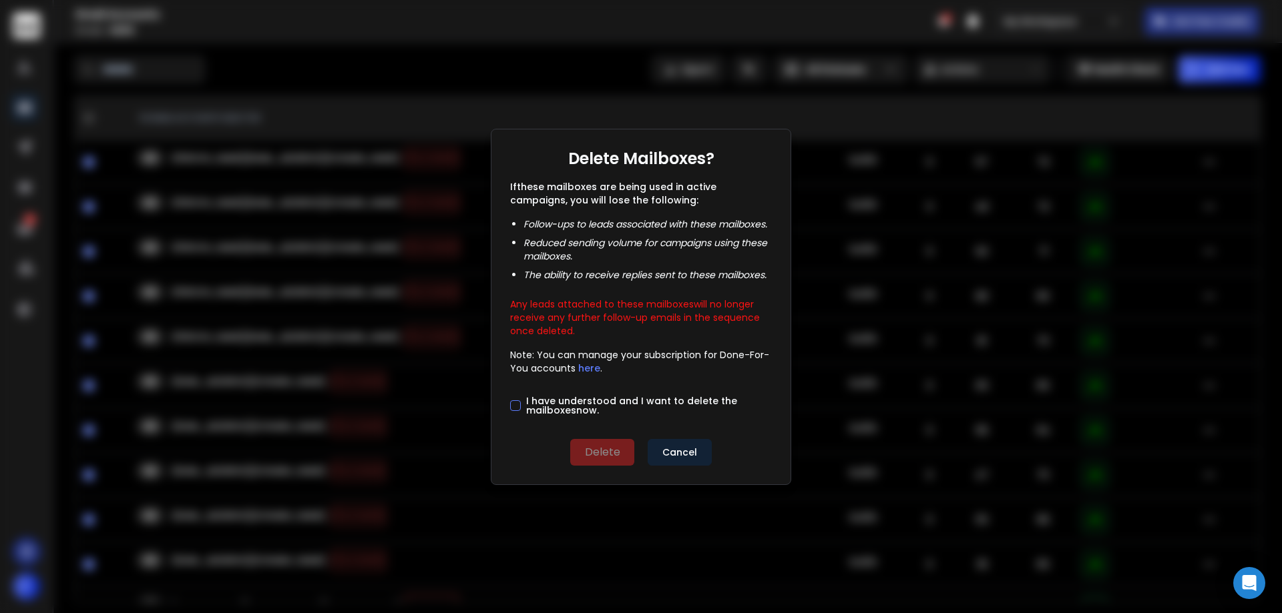
click at [510, 405] on button "I have understood and I want to delete the mailbox es now." at bounding box center [515, 406] width 11 height 11
click at [613, 452] on button "Delete" at bounding box center [602, 452] width 64 height 27
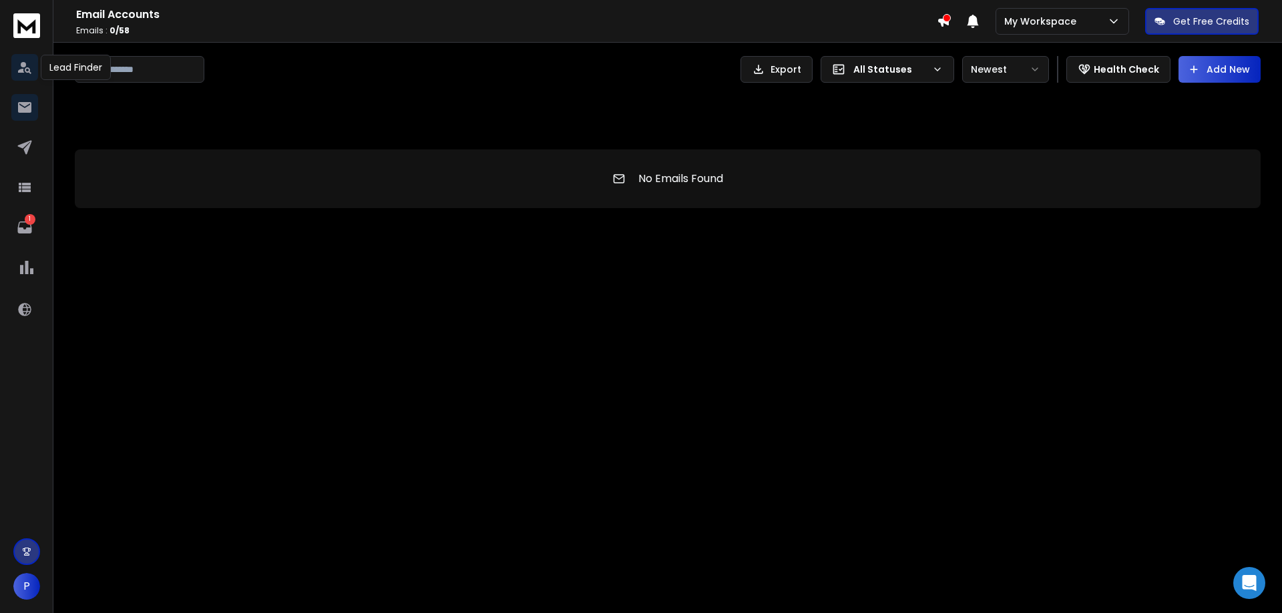
click at [29, 77] on link at bounding box center [24, 67] width 27 height 27
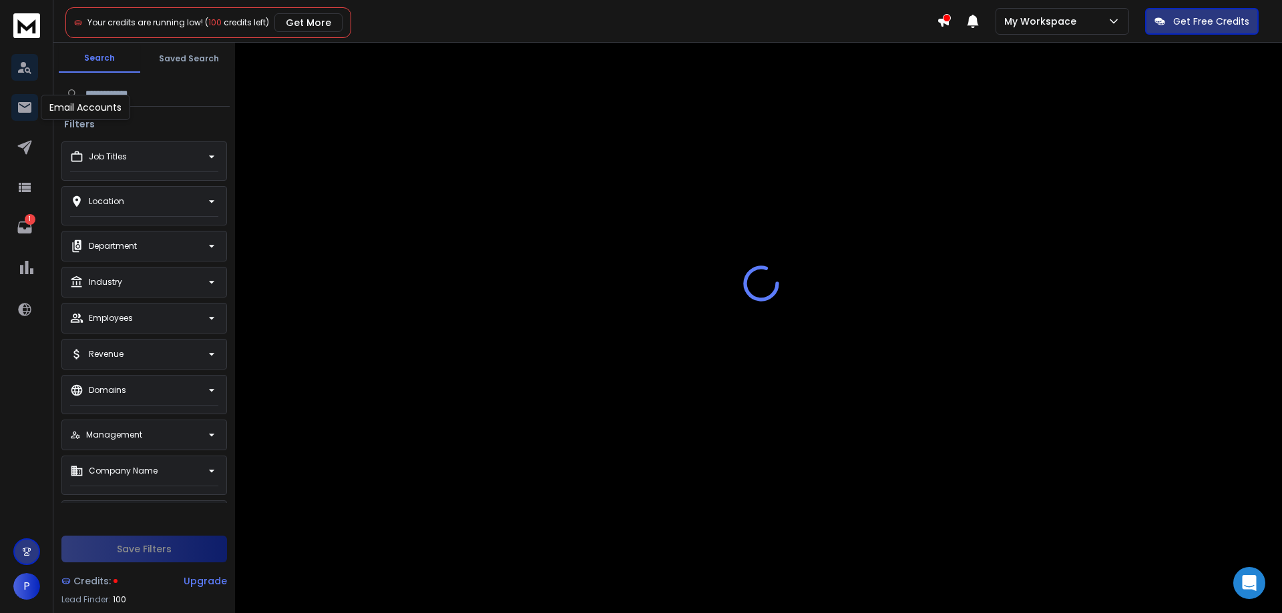
click at [27, 109] on icon at bounding box center [24, 107] width 13 height 11
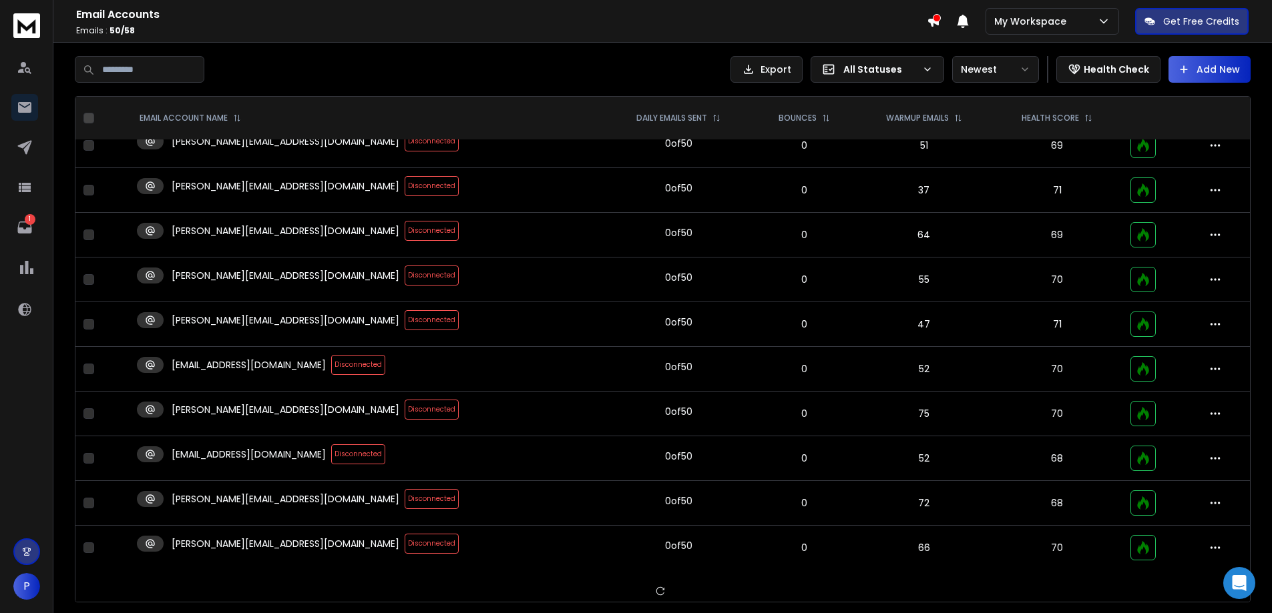
scroll to position [1783, 0]
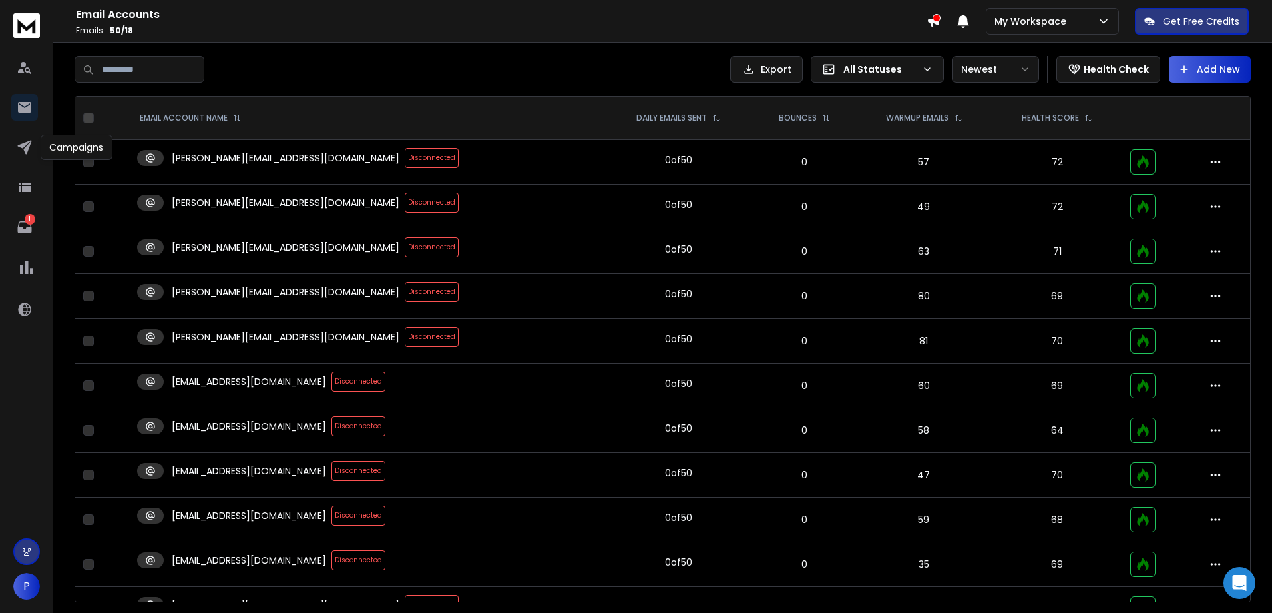
click at [9, 145] on div "1 P" at bounding box center [26, 306] width 53 height 613
click at [25, 154] on icon at bounding box center [24, 147] width 14 height 14
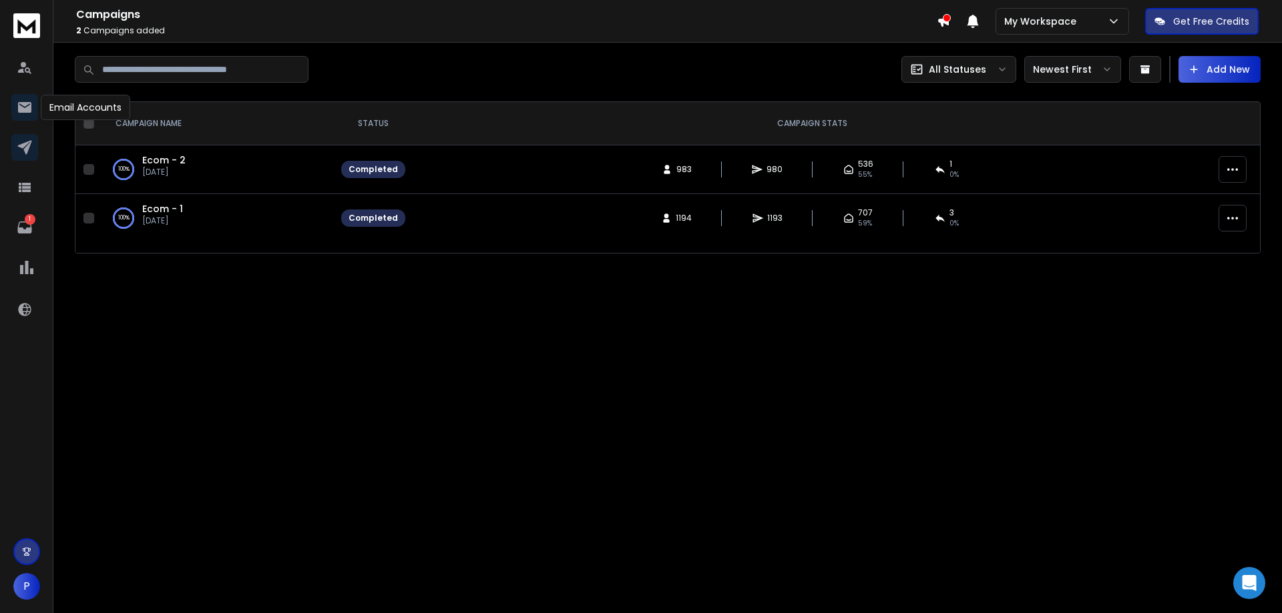
click at [23, 113] on icon at bounding box center [25, 107] width 16 height 16
